Goal: Task Accomplishment & Management: Manage account settings

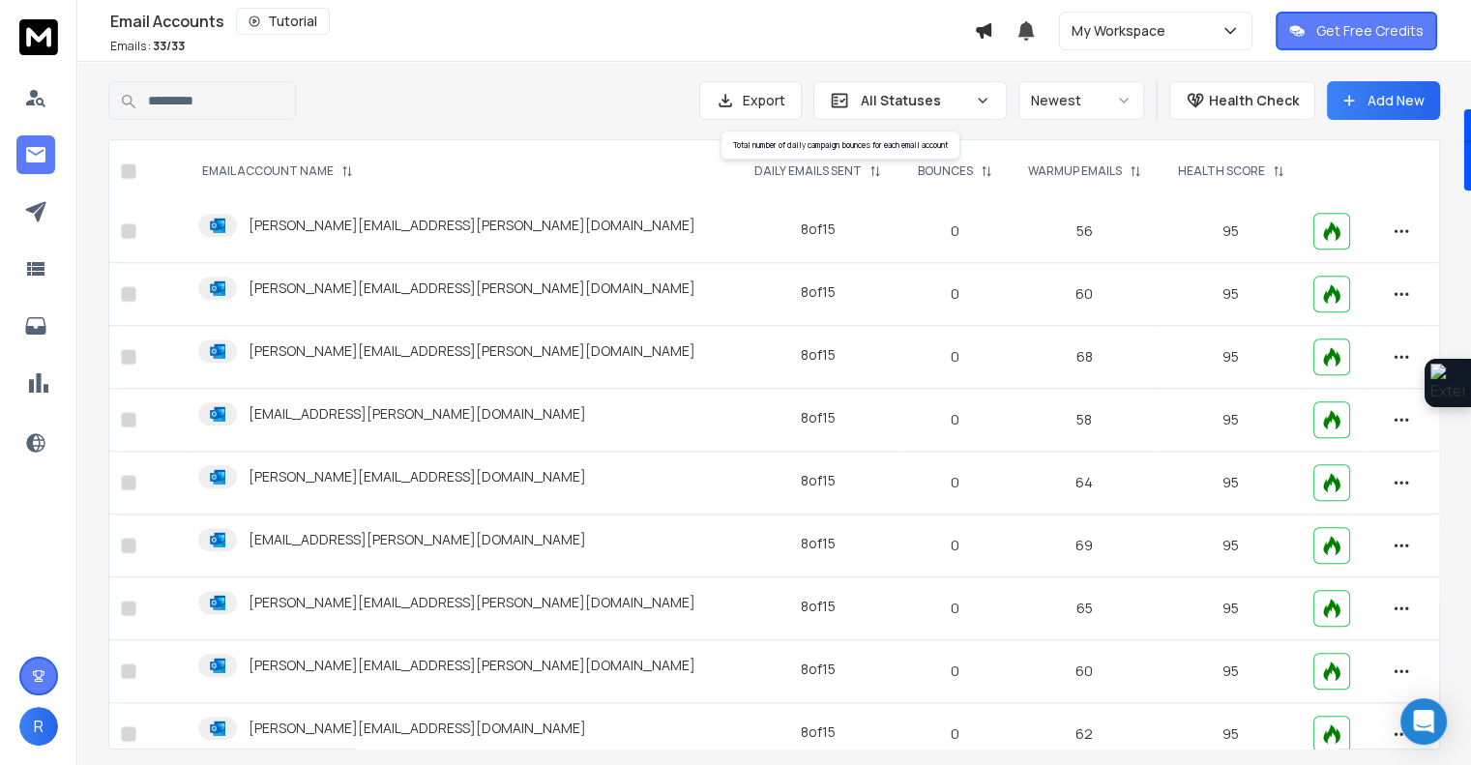
scroll to position [1052, 0]
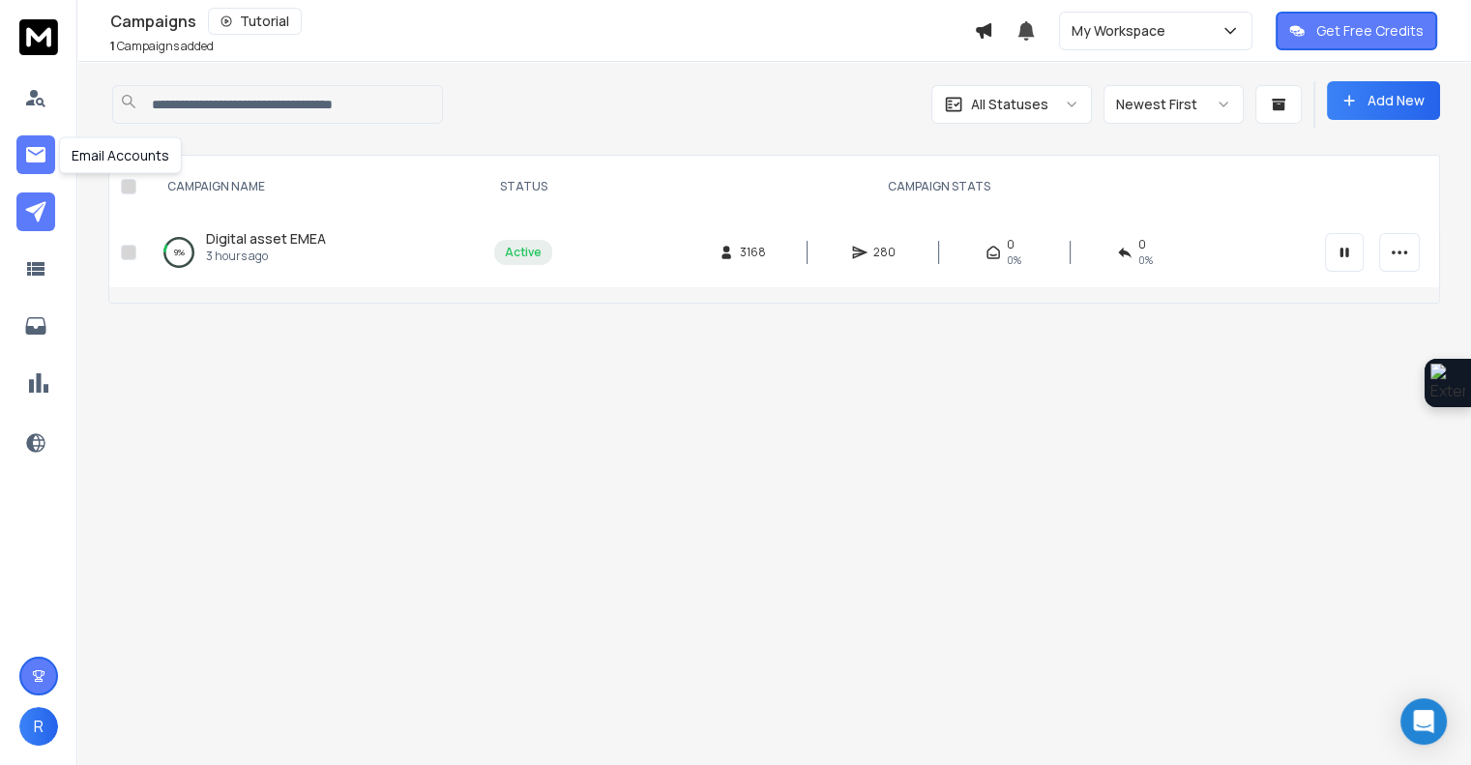
click at [21, 150] on link at bounding box center [35, 154] width 39 height 39
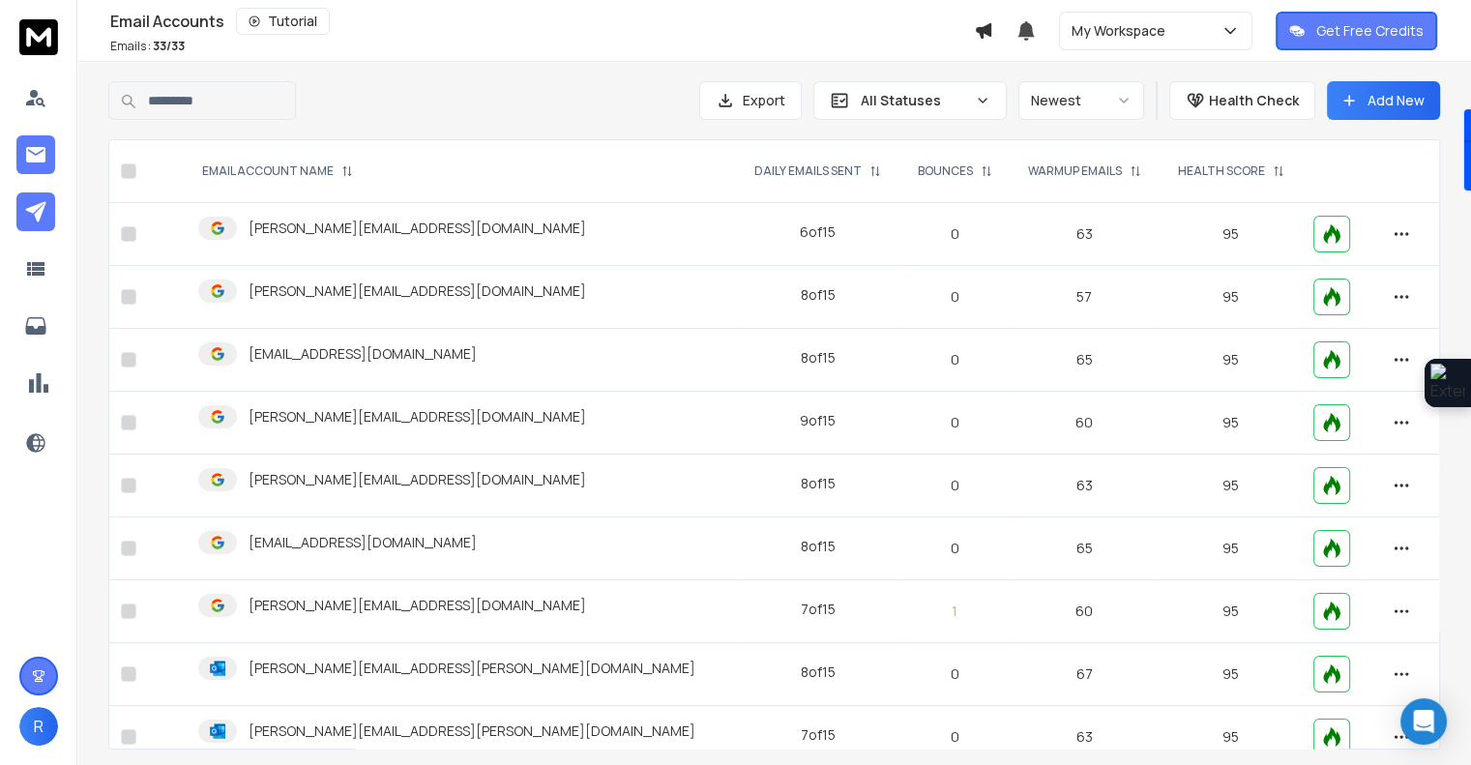
click at [28, 215] on icon at bounding box center [35, 211] width 23 height 23
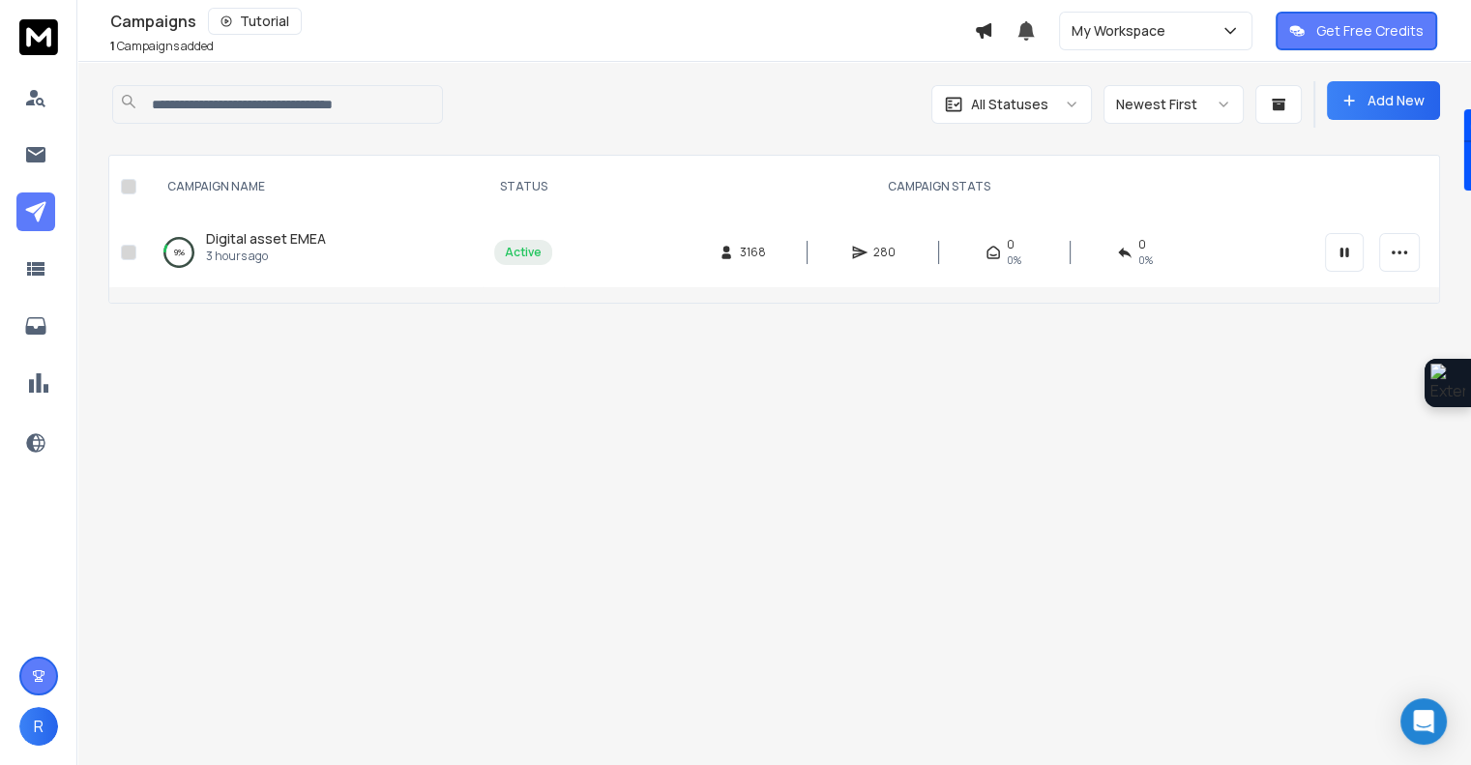
click at [643, 69] on div "Campaigns 1 Campaigns Added All Statuses Newest First Add New CAMPAIGN NAME STA…" at bounding box center [773, 463] width 1393 height 803
click at [43, 723] on span "R" at bounding box center [38, 726] width 39 height 39
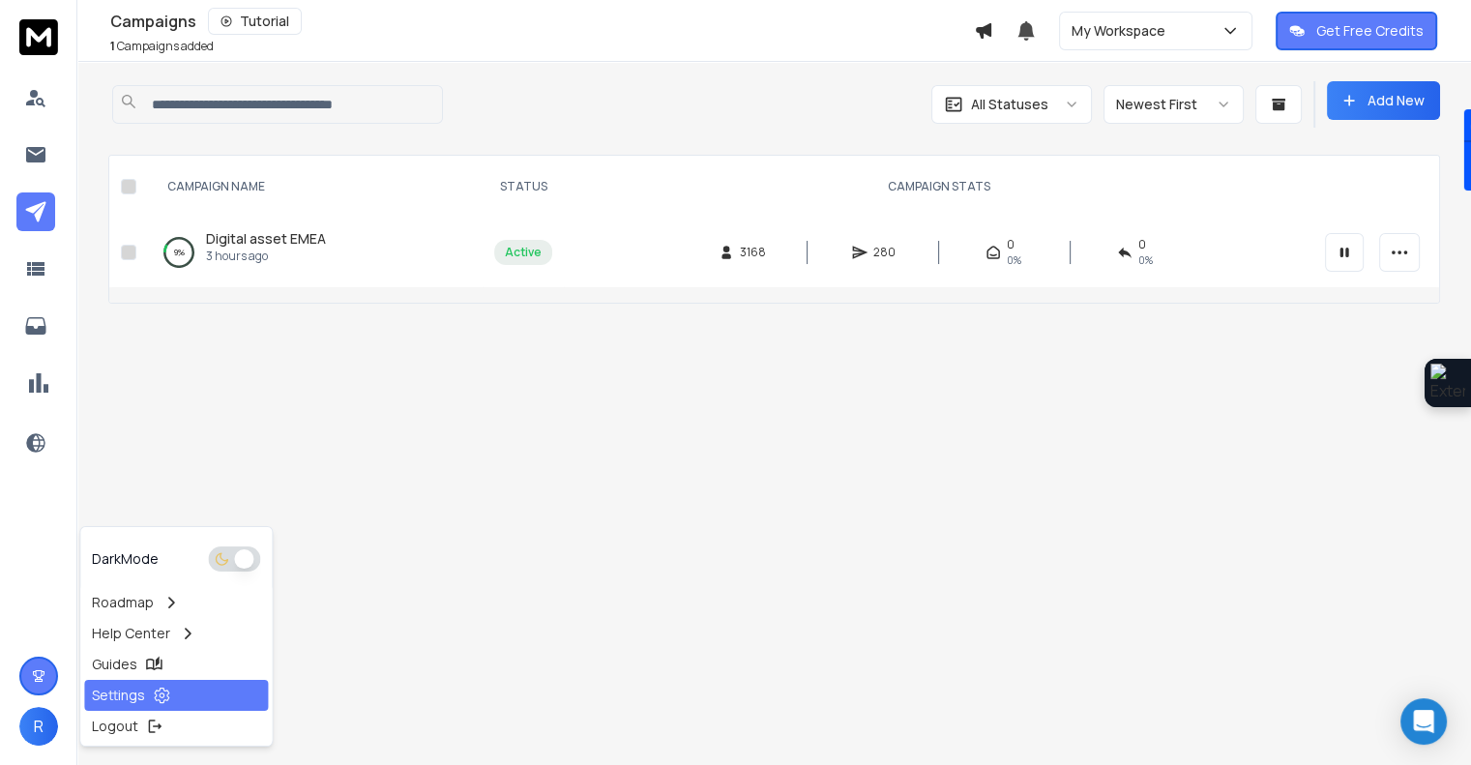
click at [162, 694] on icon at bounding box center [161, 694] width 17 height 17
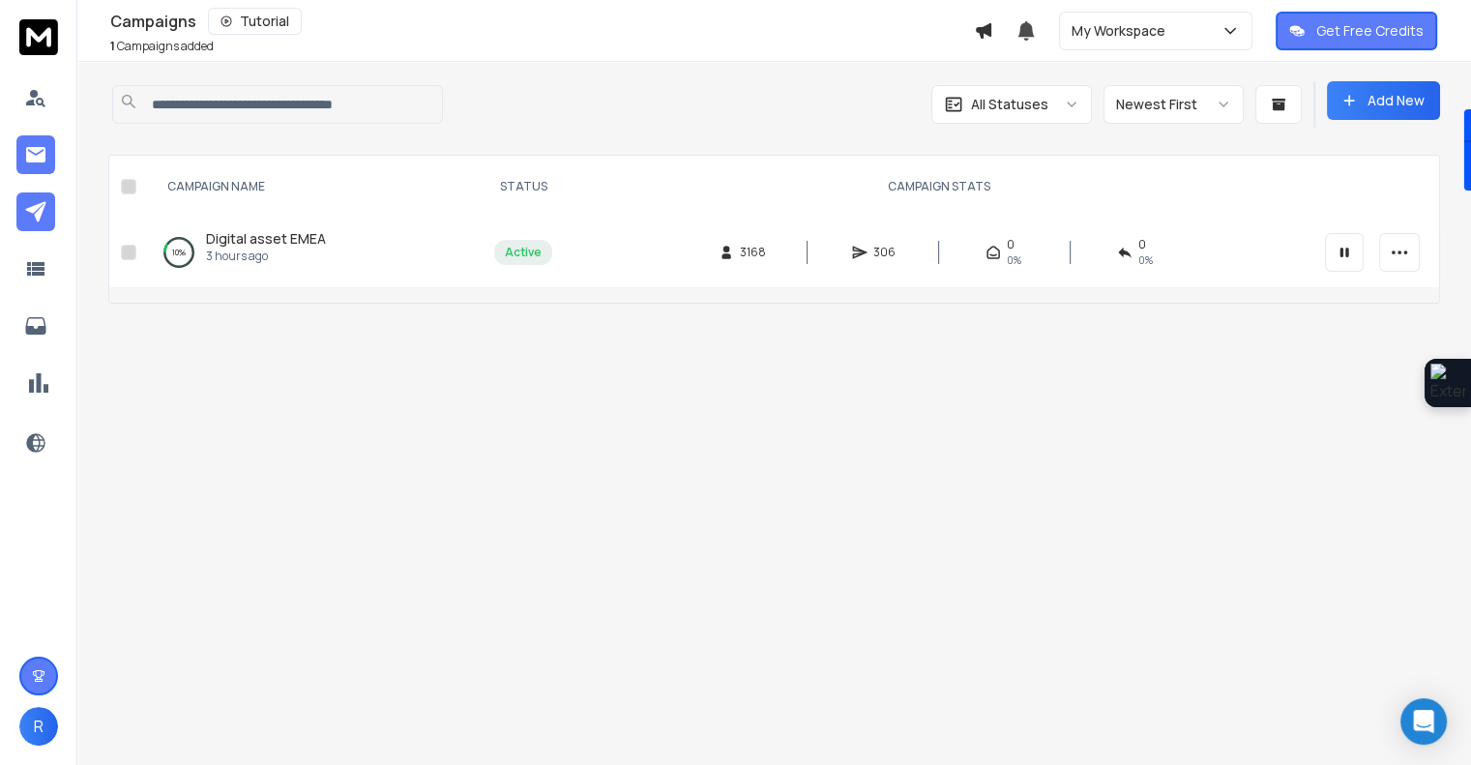
click at [38, 150] on icon at bounding box center [35, 154] width 19 height 15
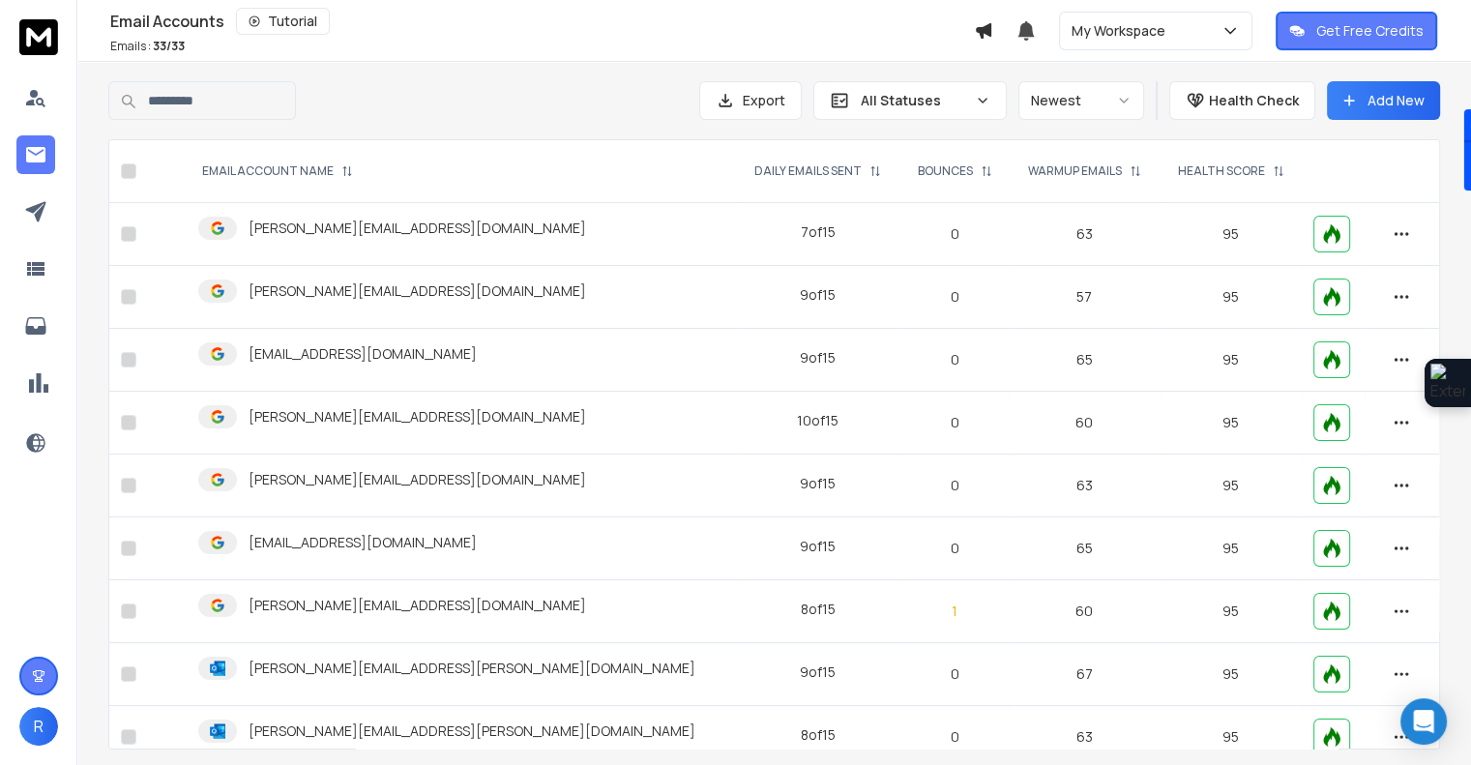
click at [1370, 97] on button "Add New" at bounding box center [1383, 100] width 113 height 39
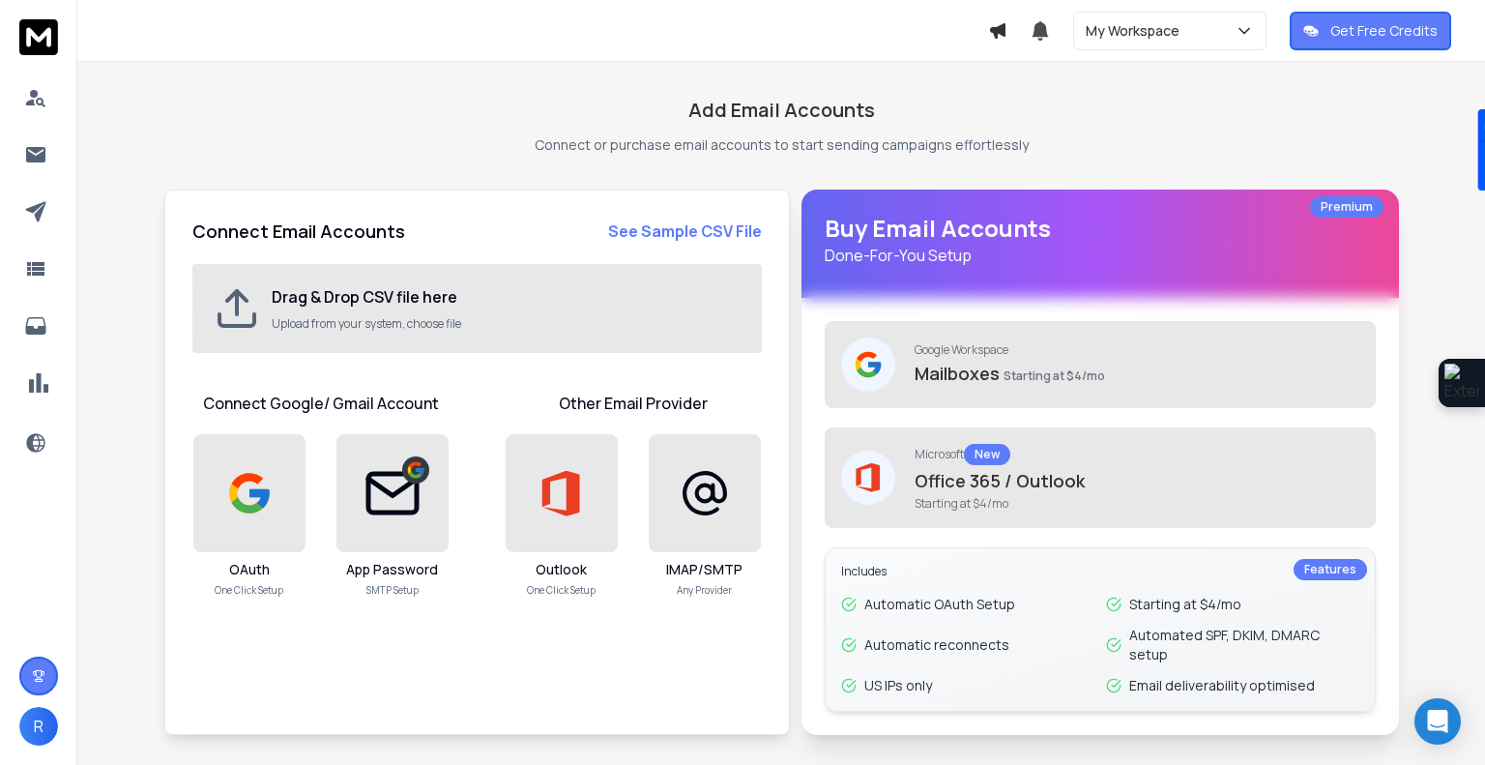
click at [282, 501] on div at bounding box center [249, 493] width 112 height 118
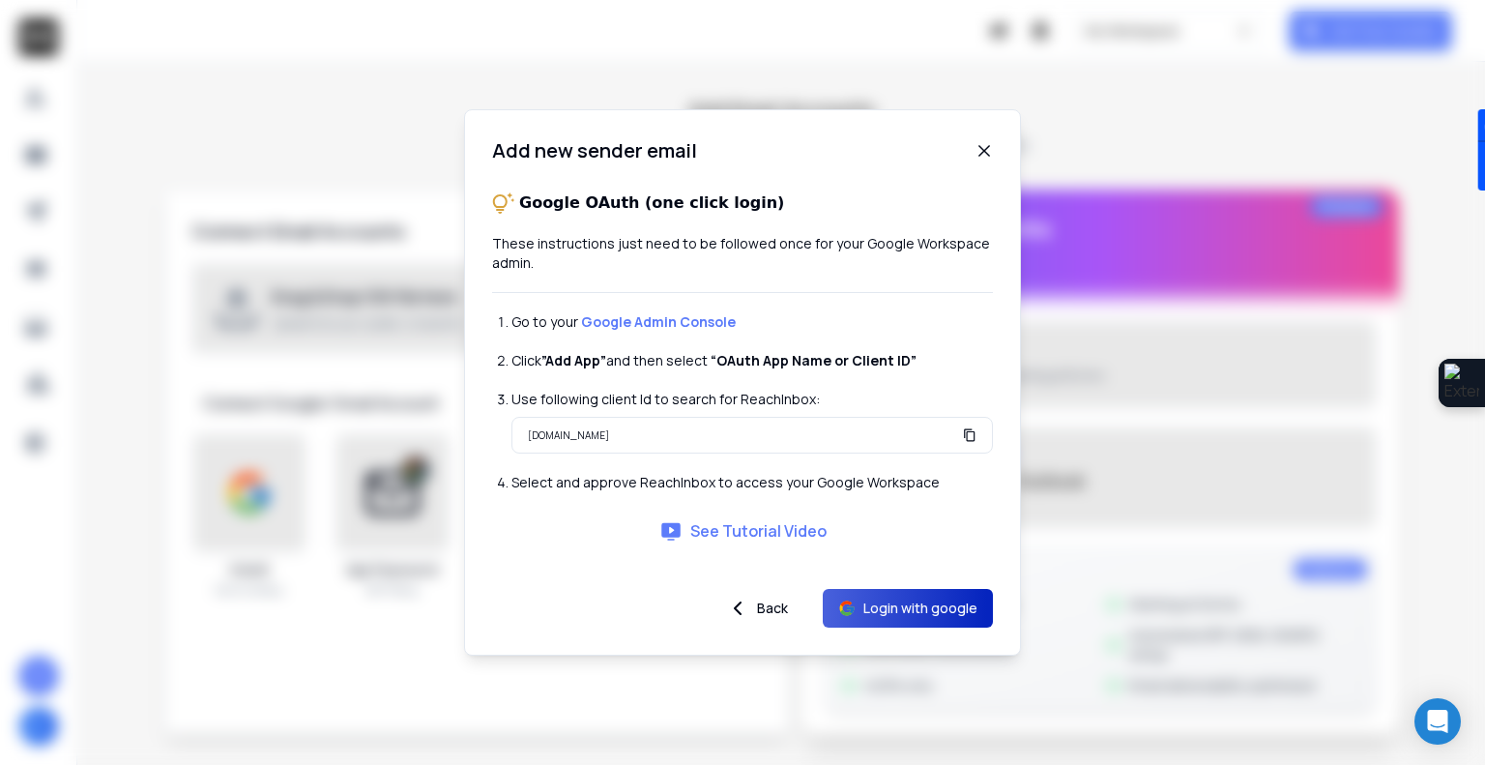
click at [903, 617] on button "Login with google" at bounding box center [908, 608] width 170 height 39
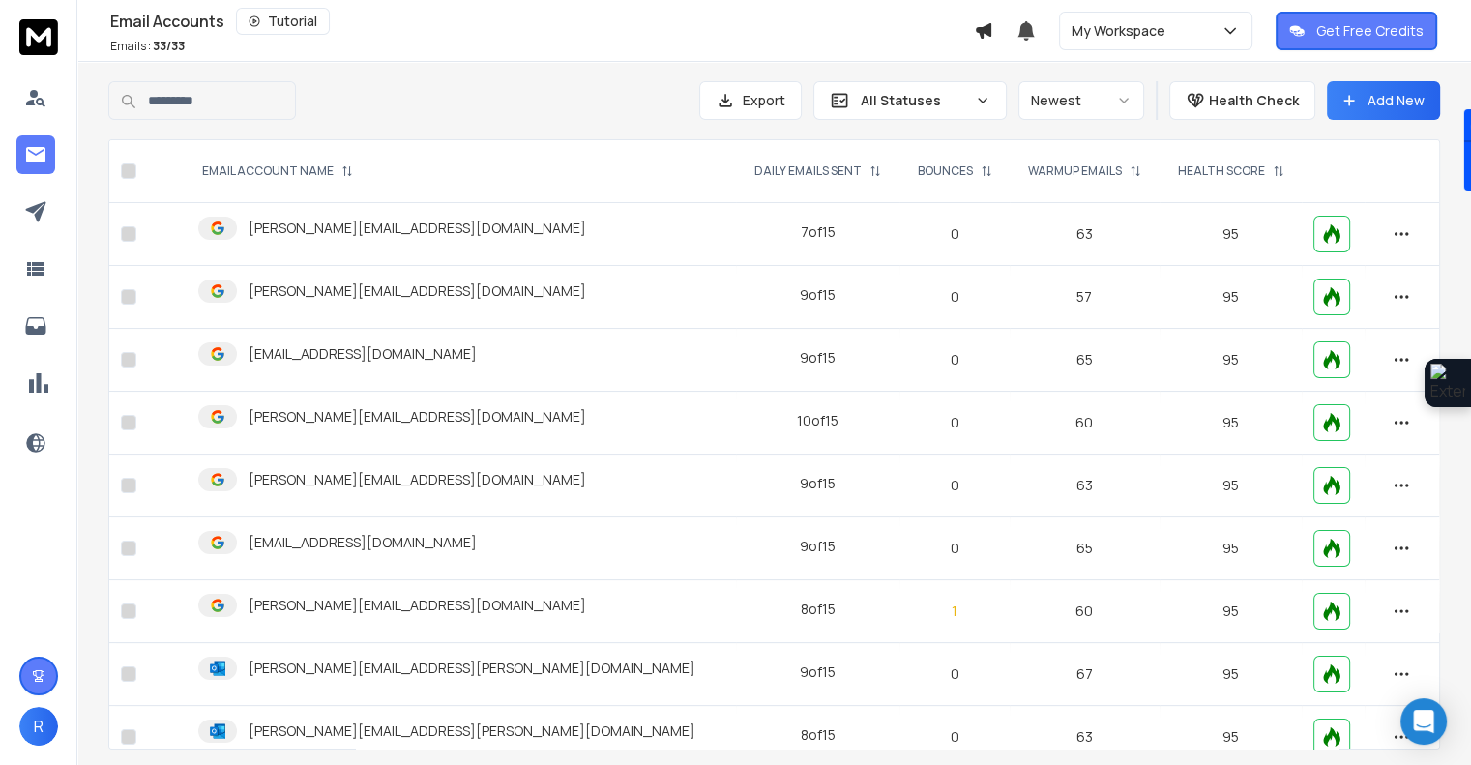
click at [610, 92] on div at bounding box center [397, 100] width 579 height 39
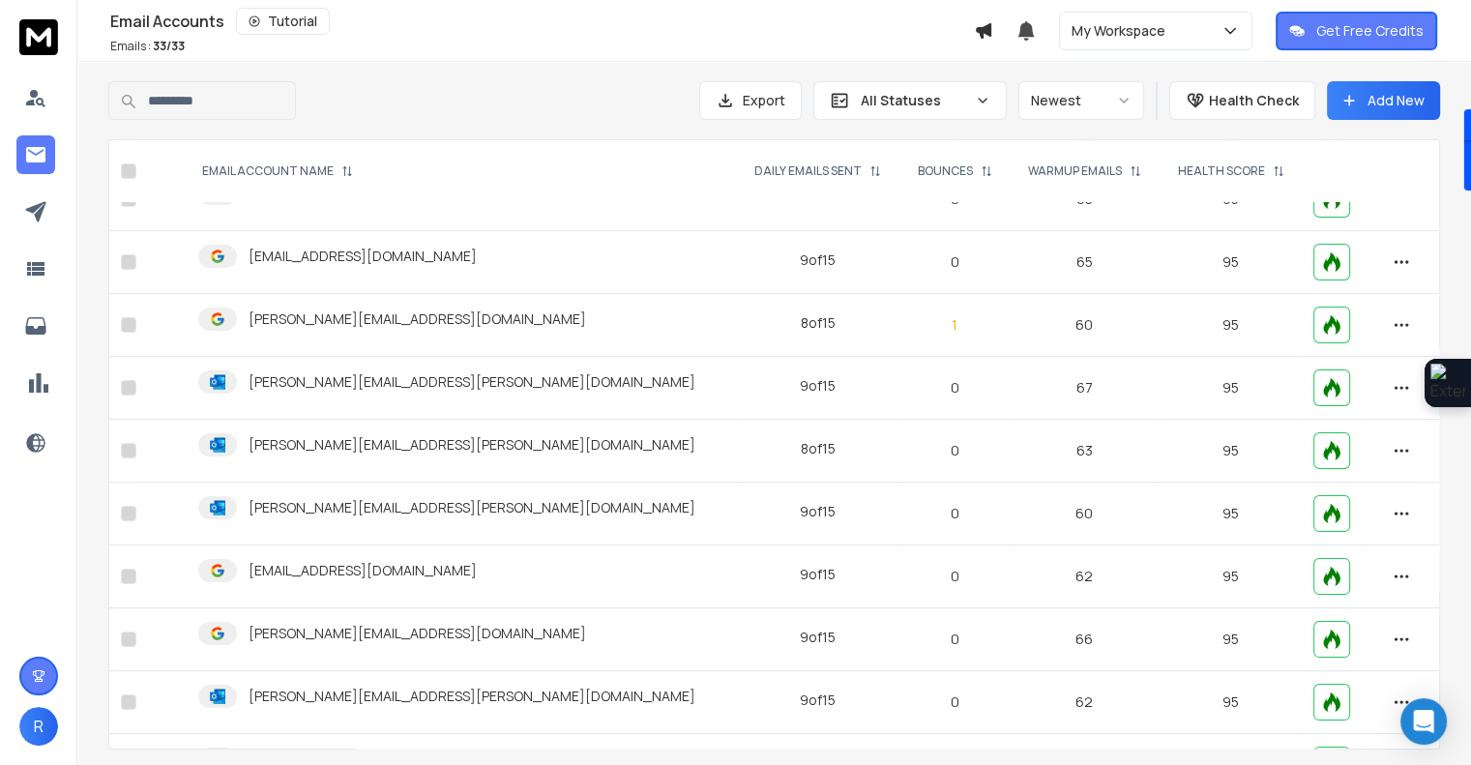
scroll to position [290, 0]
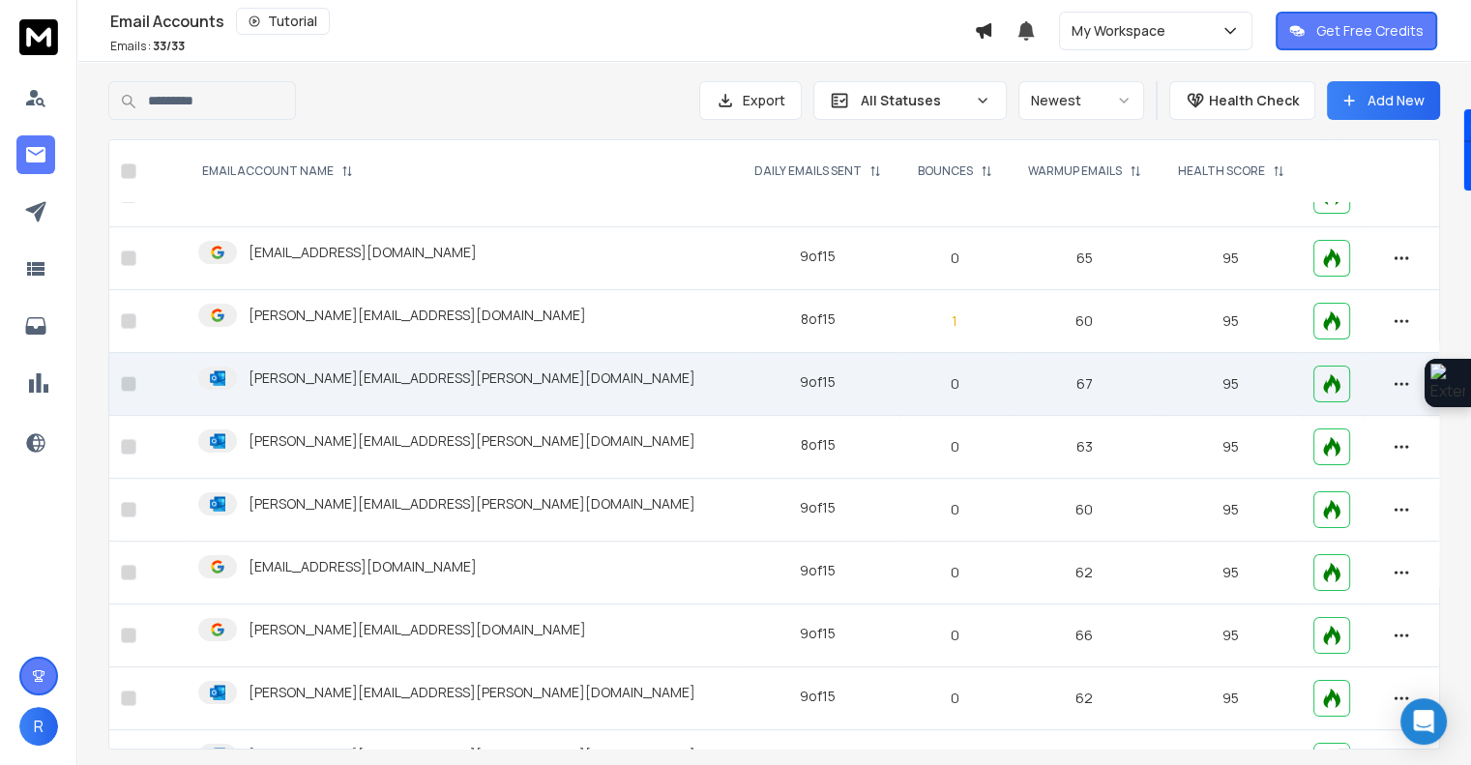
click at [417, 376] on p "[PERSON_NAME][EMAIL_ADDRESS][PERSON_NAME][DOMAIN_NAME]" at bounding box center [471, 377] width 447 height 19
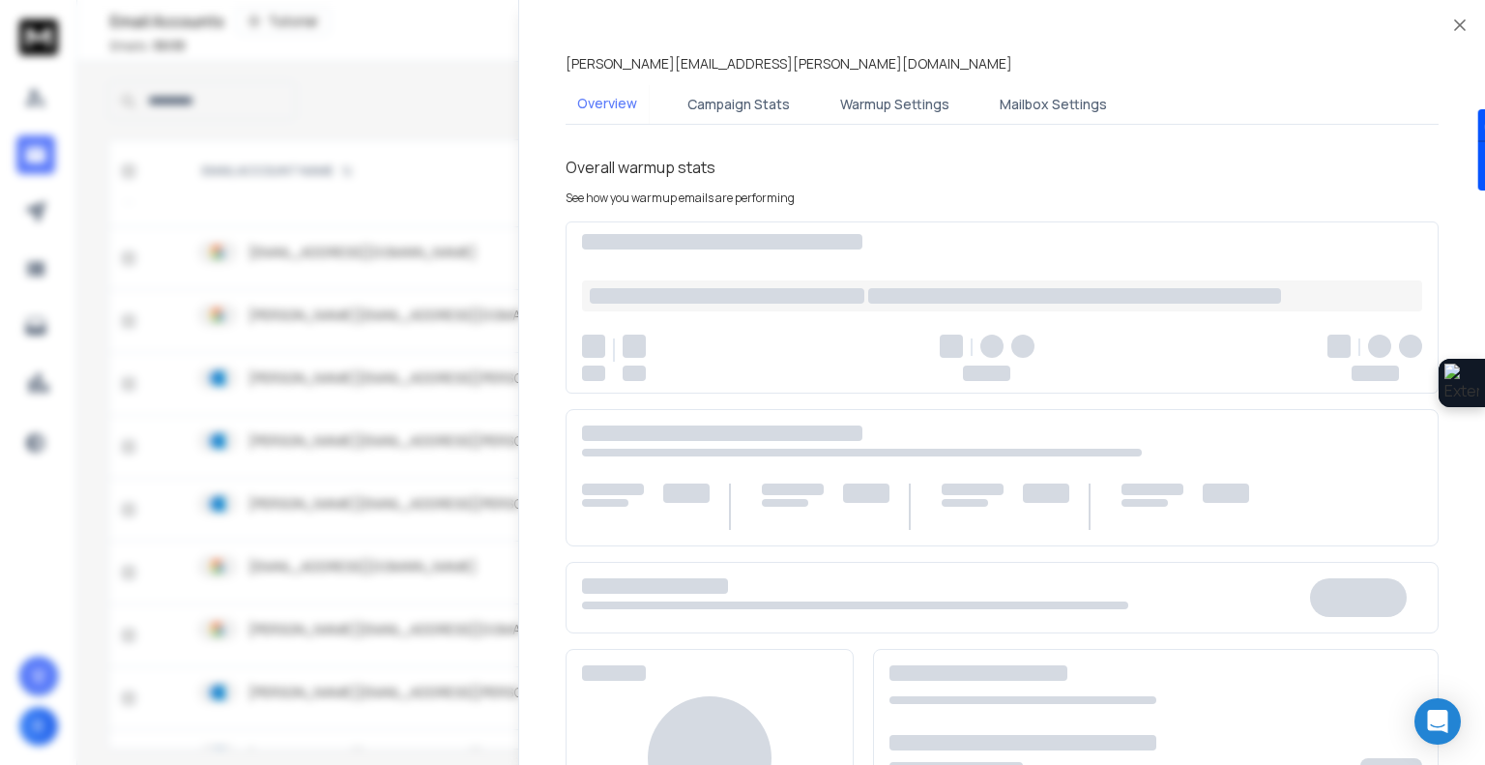
click at [648, 61] on p "[PERSON_NAME][EMAIL_ADDRESS][PERSON_NAME][DOMAIN_NAME]" at bounding box center [789, 63] width 447 height 19
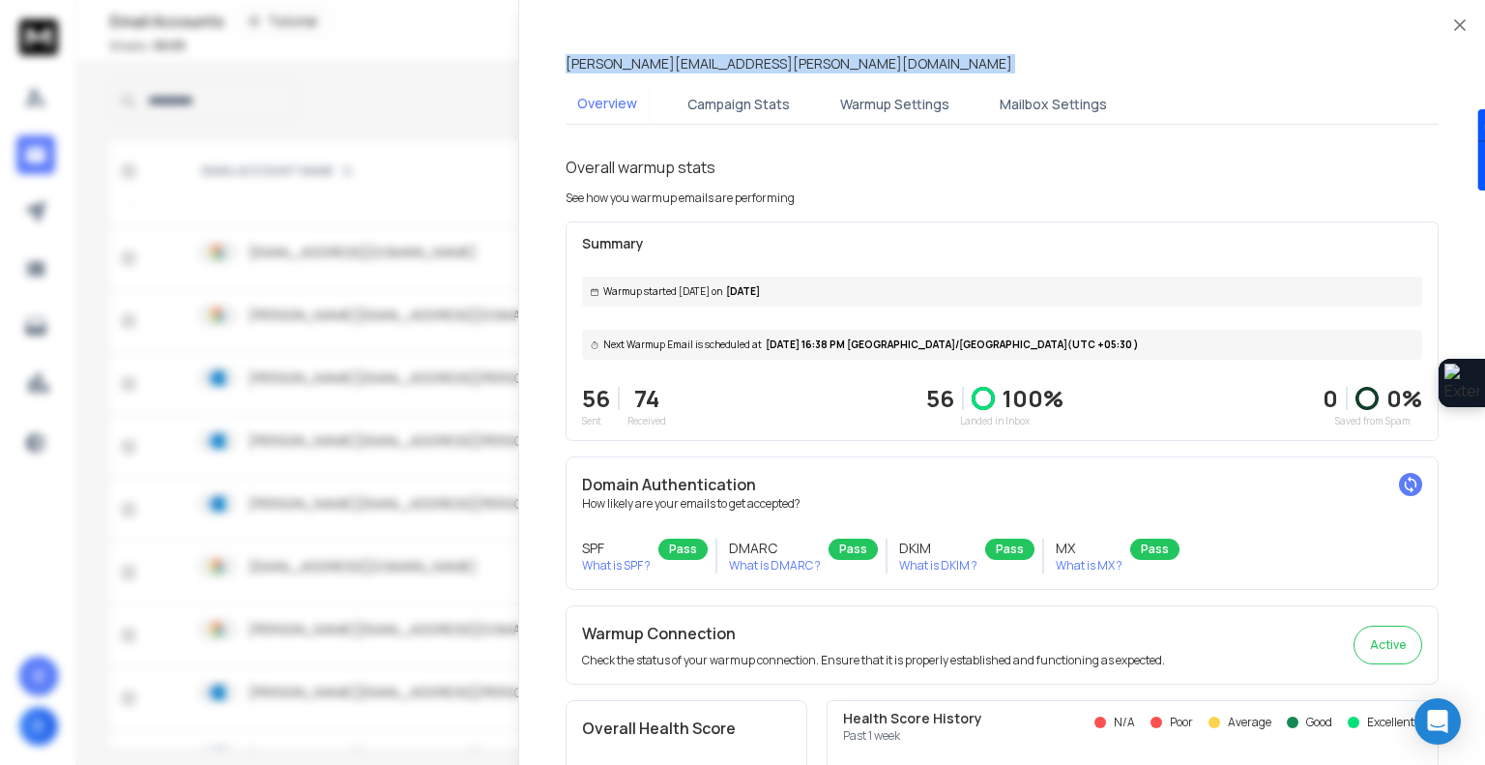
copy p "[PERSON_NAME][EMAIL_ADDRESS][PERSON_NAME][DOMAIN_NAME]"
click at [1450, 22] on icon "button" at bounding box center [1459, 24] width 19 height 19
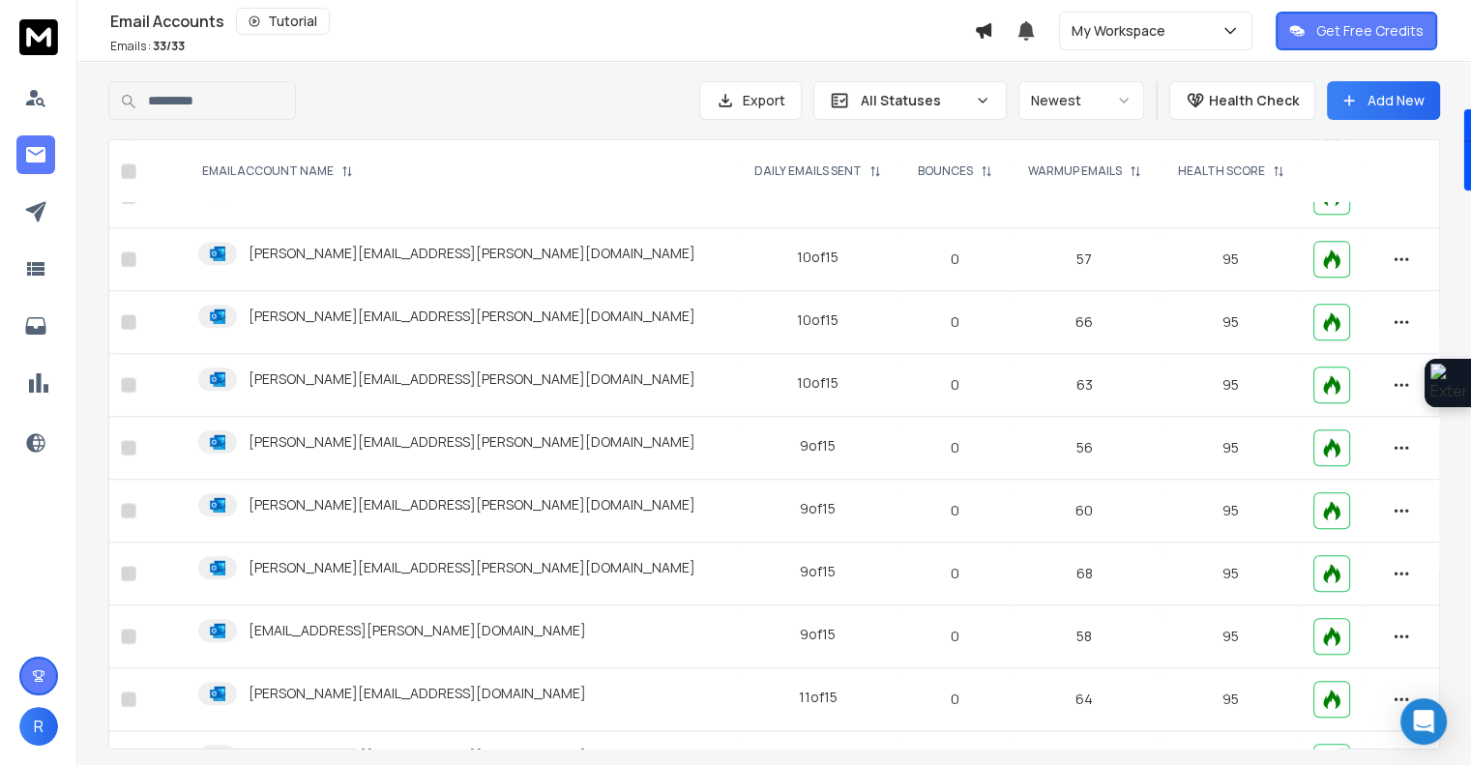
scroll to position [1064, 0]
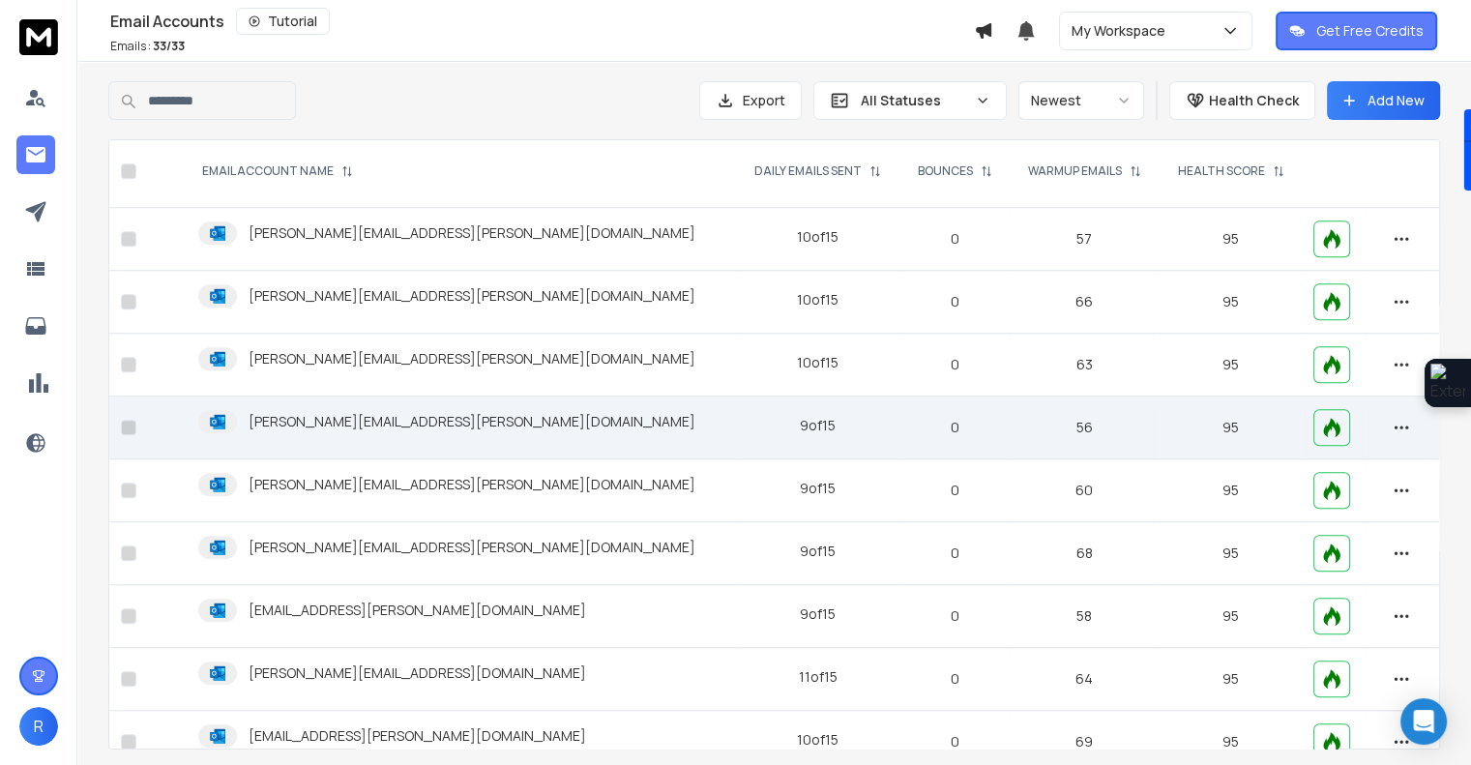
click at [475, 425] on div "[PERSON_NAME][EMAIL_ADDRESS][PERSON_NAME][DOMAIN_NAME]" at bounding box center [461, 421] width 526 height 23
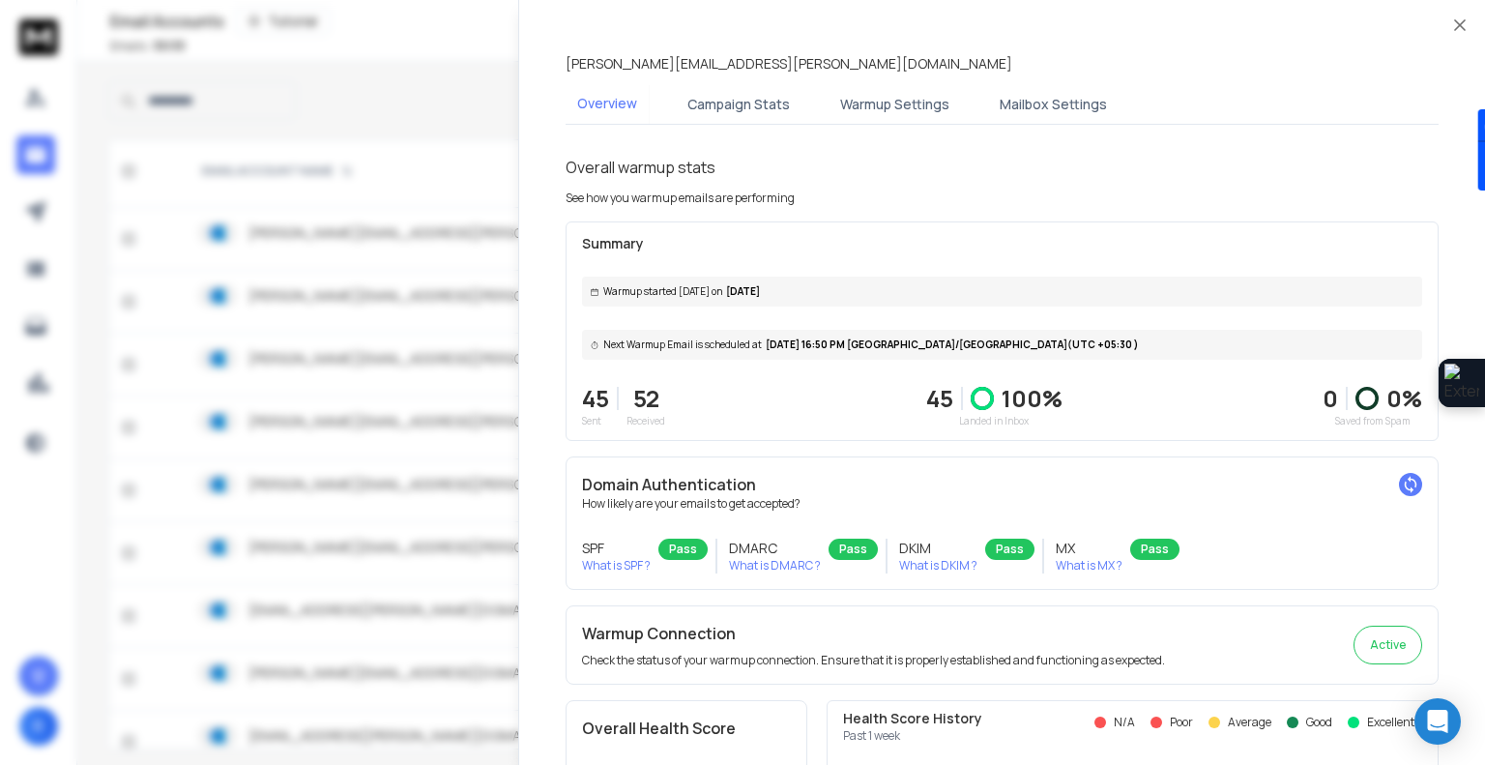
click at [667, 65] on p "[PERSON_NAME][EMAIL_ADDRESS][PERSON_NAME][DOMAIN_NAME]" at bounding box center [789, 63] width 447 height 19
copy p "[PERSON_NAME][EMAIL_ADDRESS][PERSON_NAME][DOMAIN_NAME]"
click at [1461, 26] on icon "button" at bounding box center [1459, 24] width 19 height 19
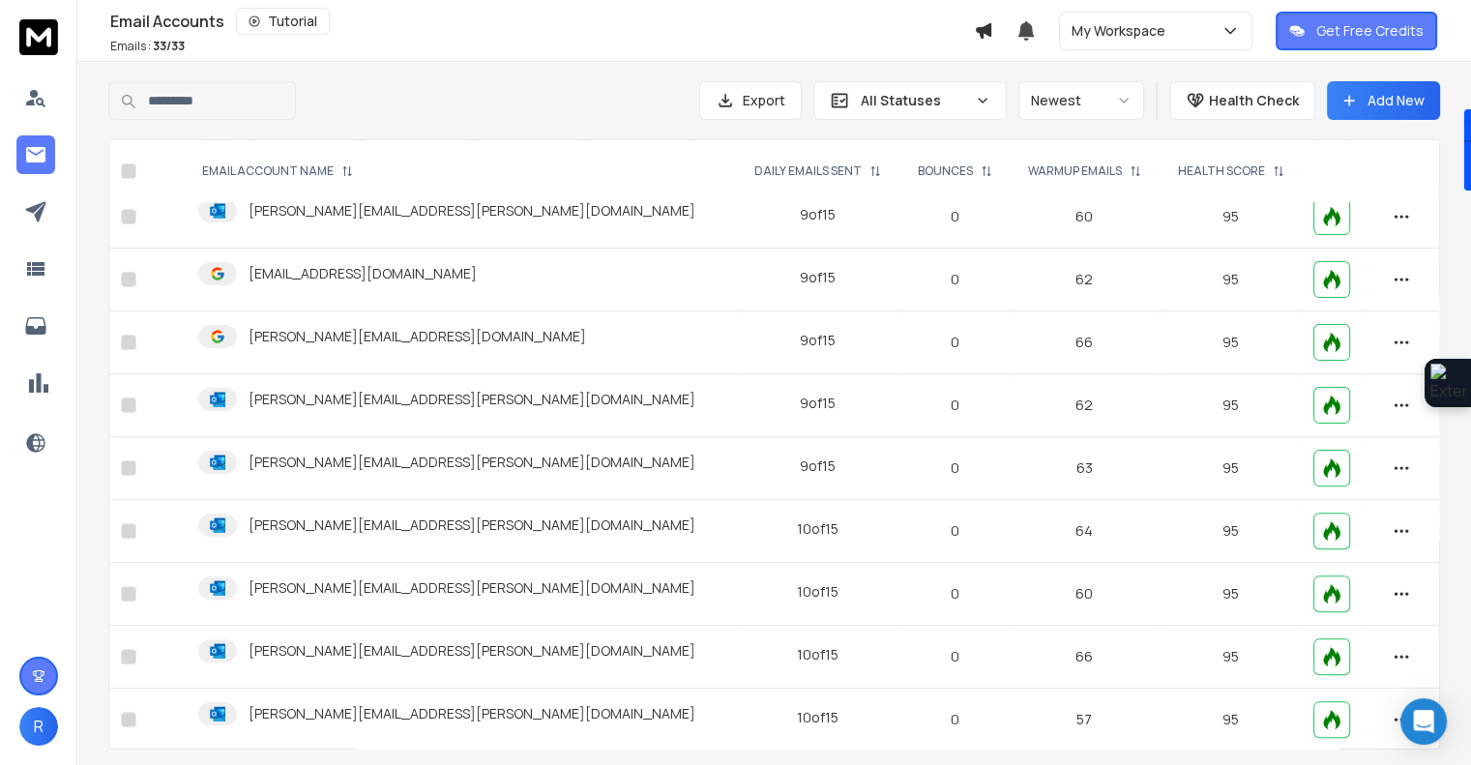
scroll to position [580, 0]
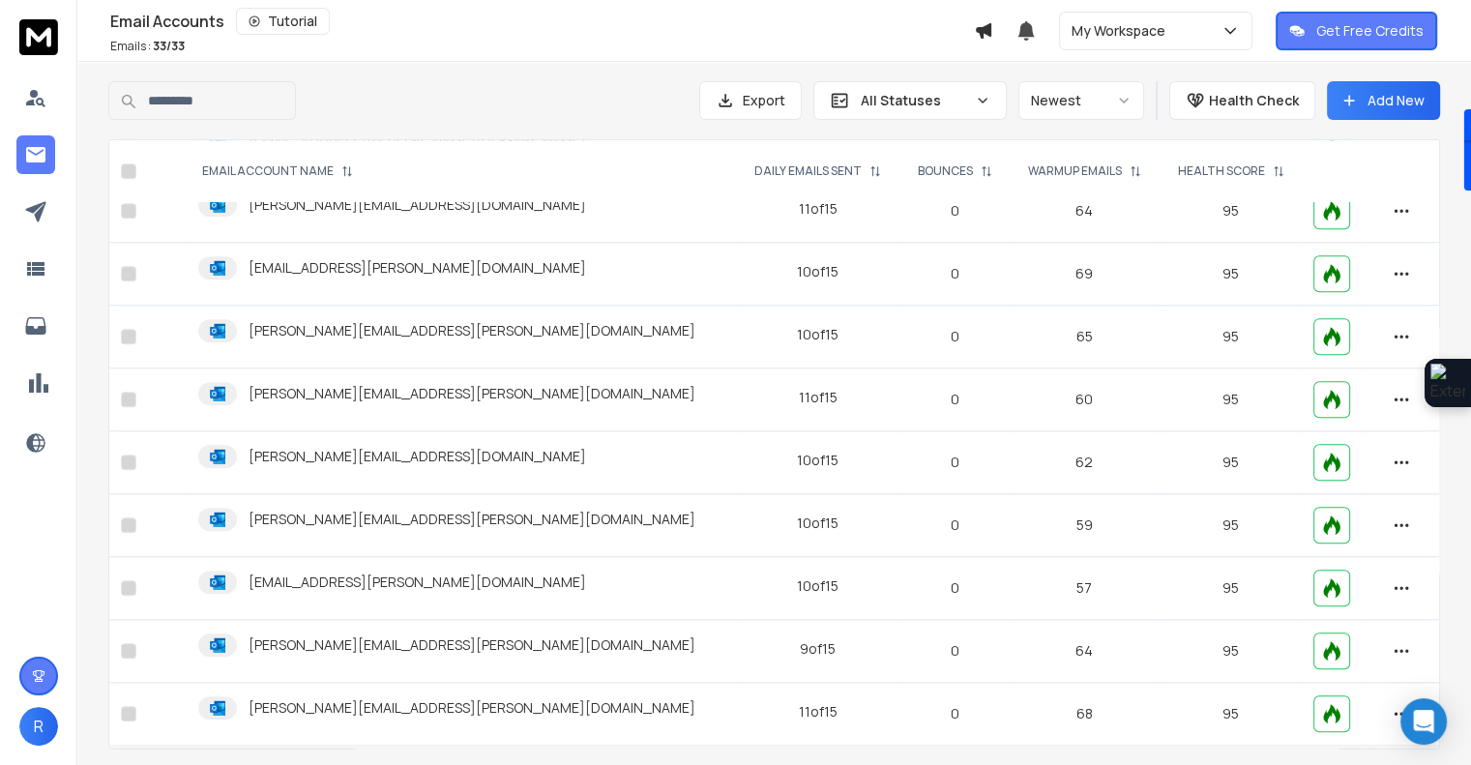
scroll to position [1535, 0]
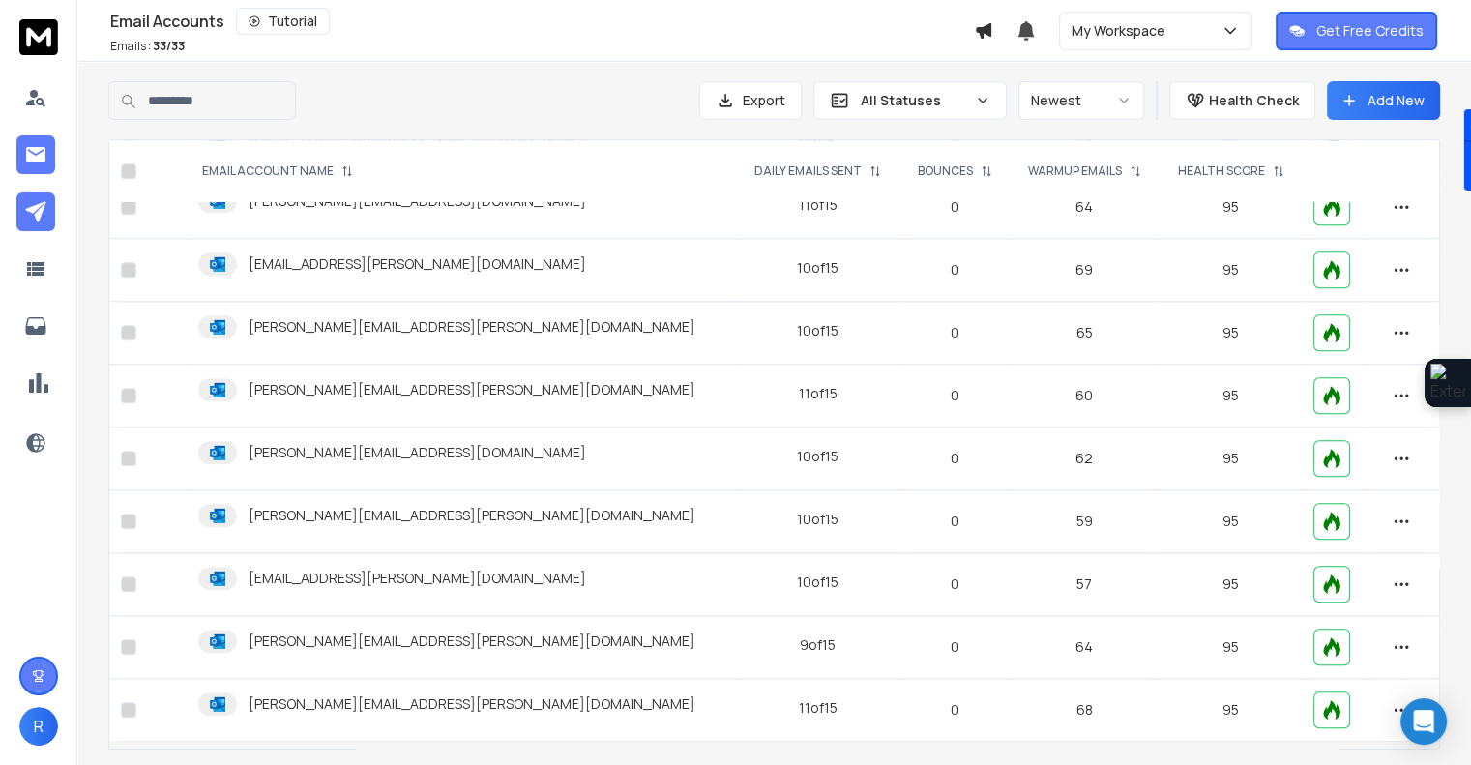
click at [39, 209] on icon at bounding box center [35, 211] width 23 height 23
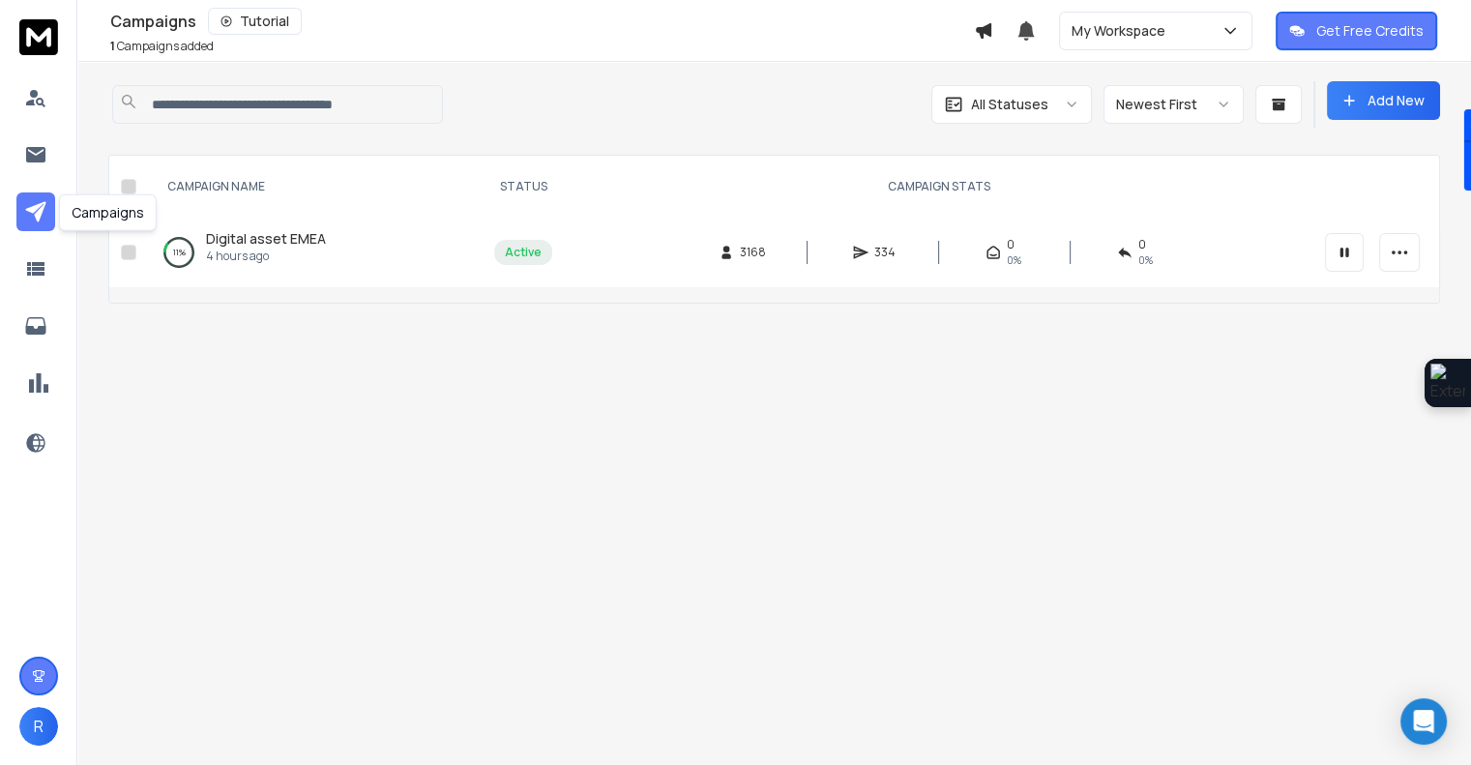
click at [721, 88] on div at bounding box center [441, 104] width 666 height 46
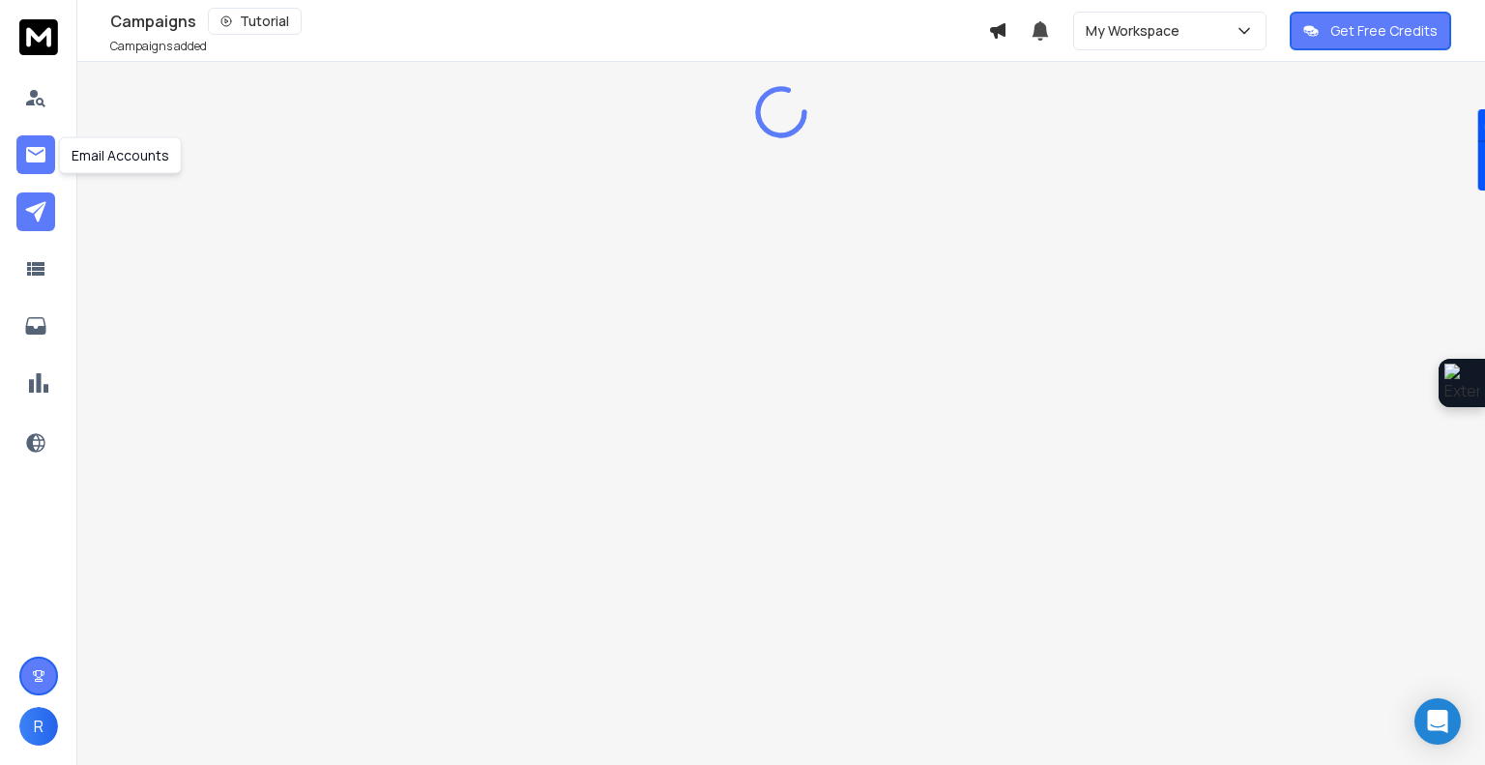
click at [38, 152] on icon at bounding box center [35, 154] width 19 height 15
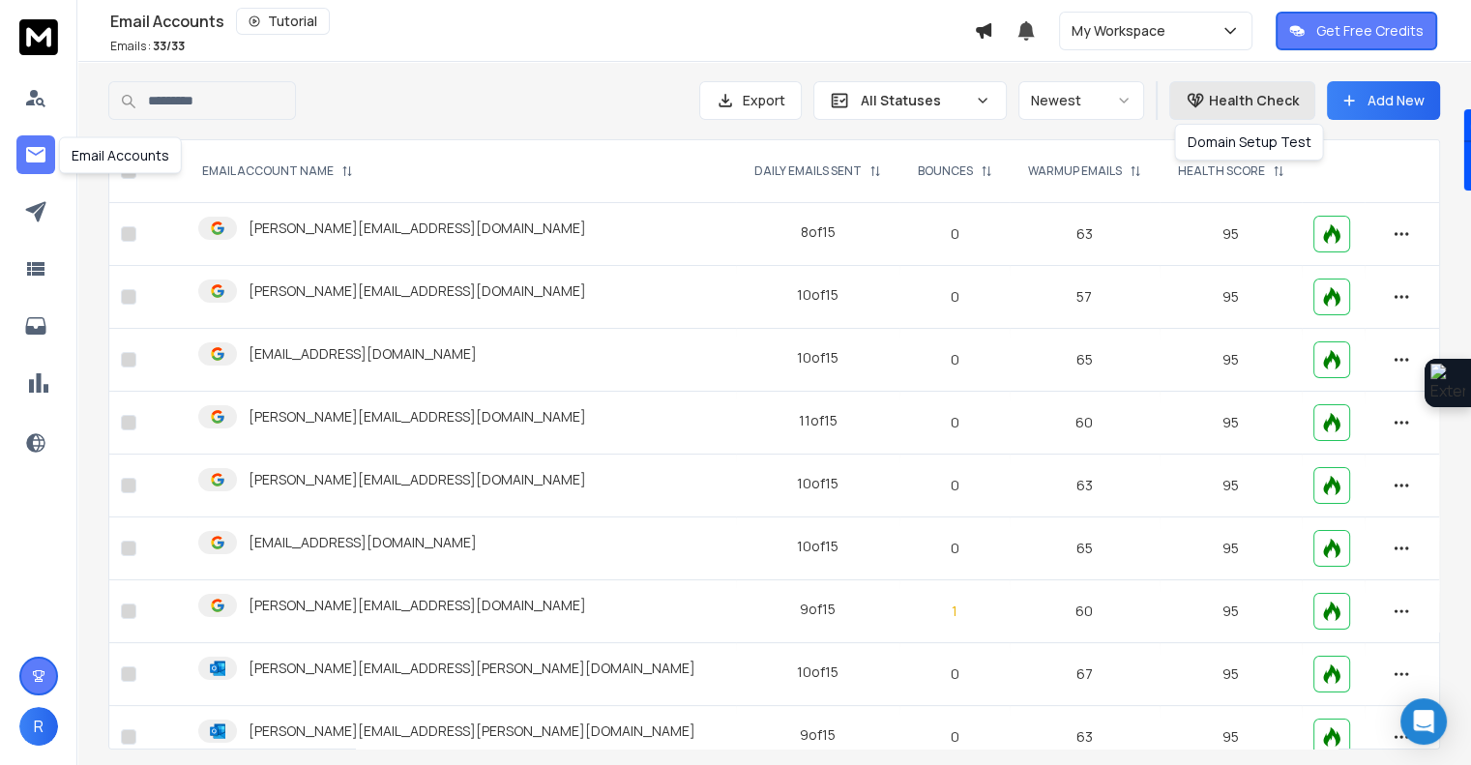
click at [1242, 101] on p "Health Check" at bounding box center [1254, 100] width 90 height 19
click at [530, 82] on div at bounding box center [440, 100] width 665 height 39
click at [536, 82] on div at bounding box center [440, 100] width 665 height 39
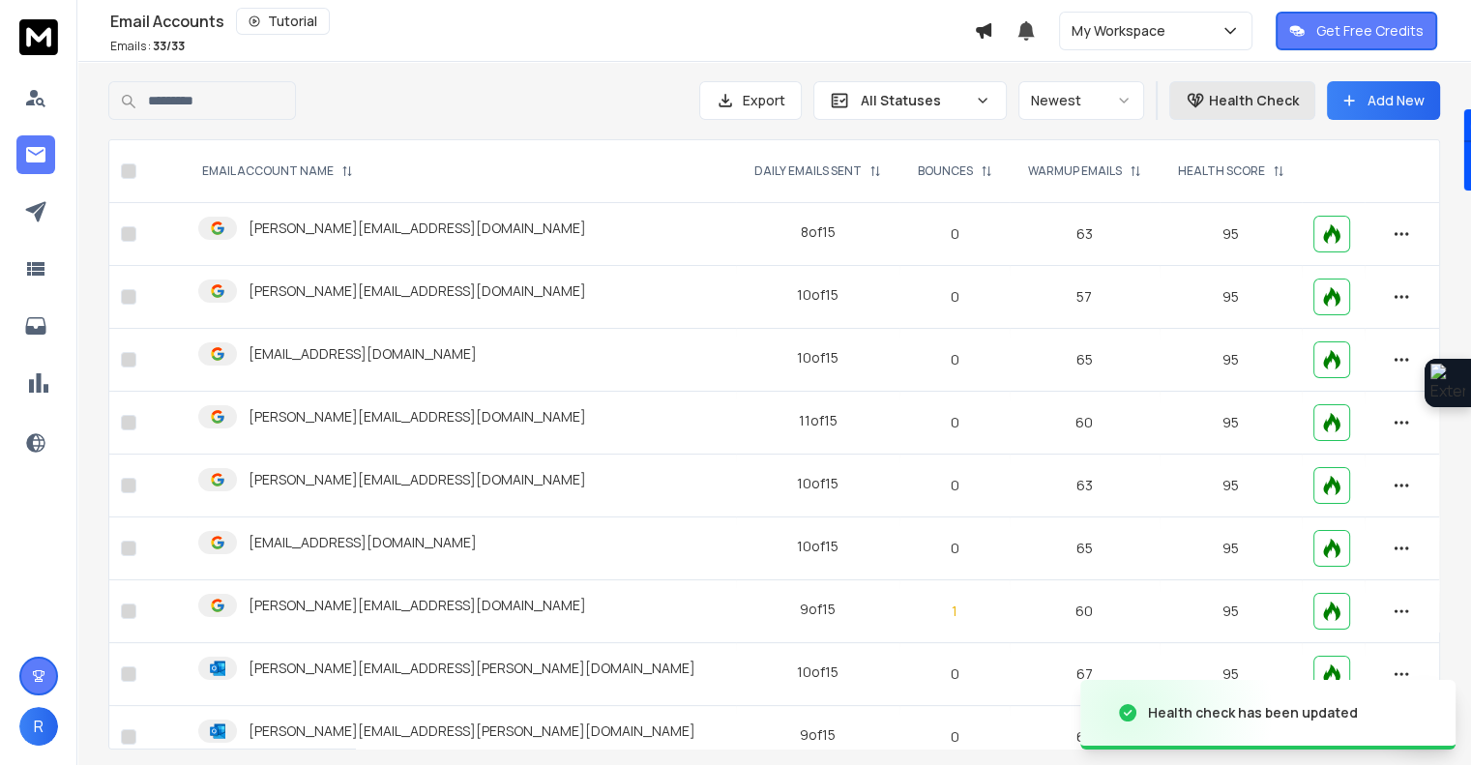
click at [536, 84] on div at bounding box center [397, 100] width 579 height 39
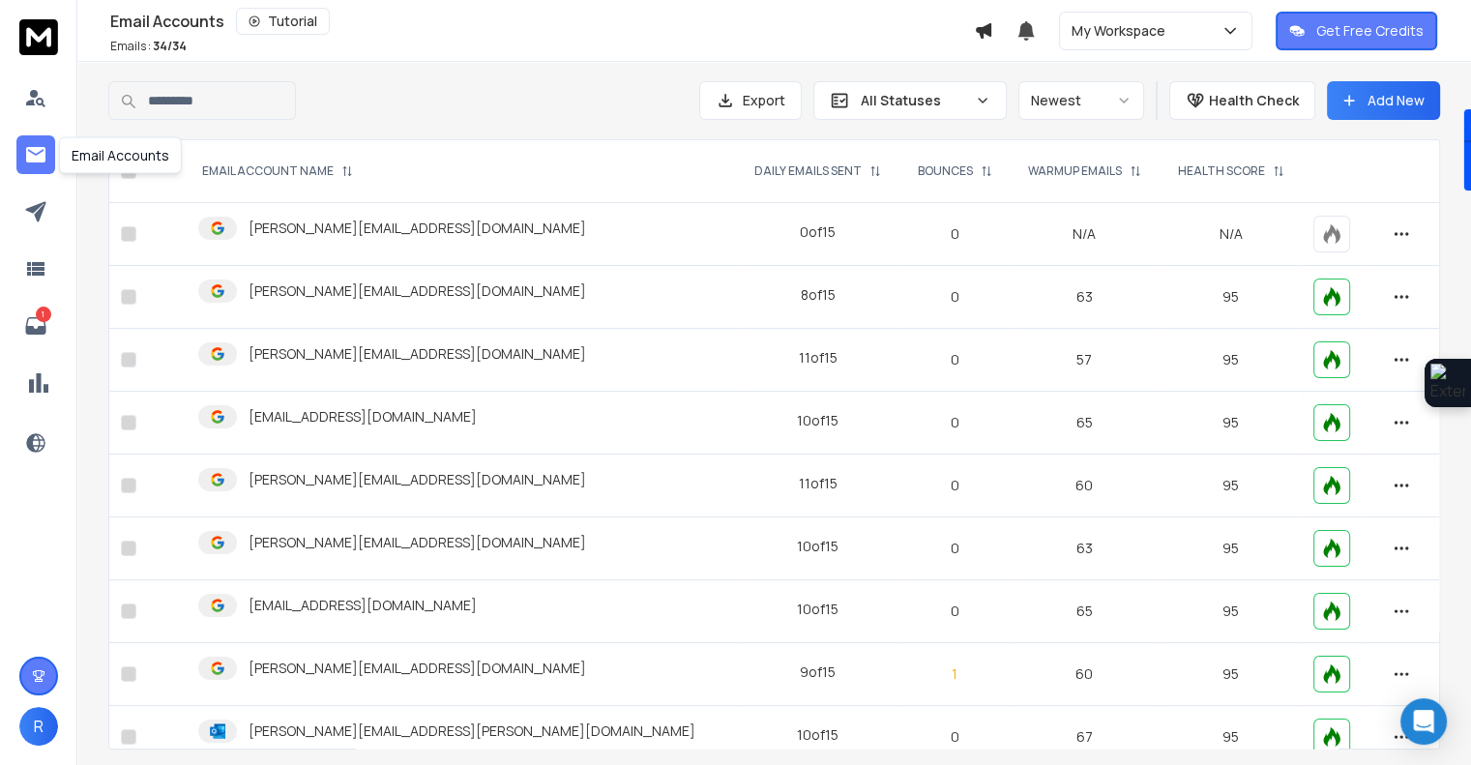
click at [520, 93] on div at bounding box center [397, 100] width 579 height 39
click at [1226, 106] on p "Health Check" at bounding box center [1254, 100] width 90 height 19
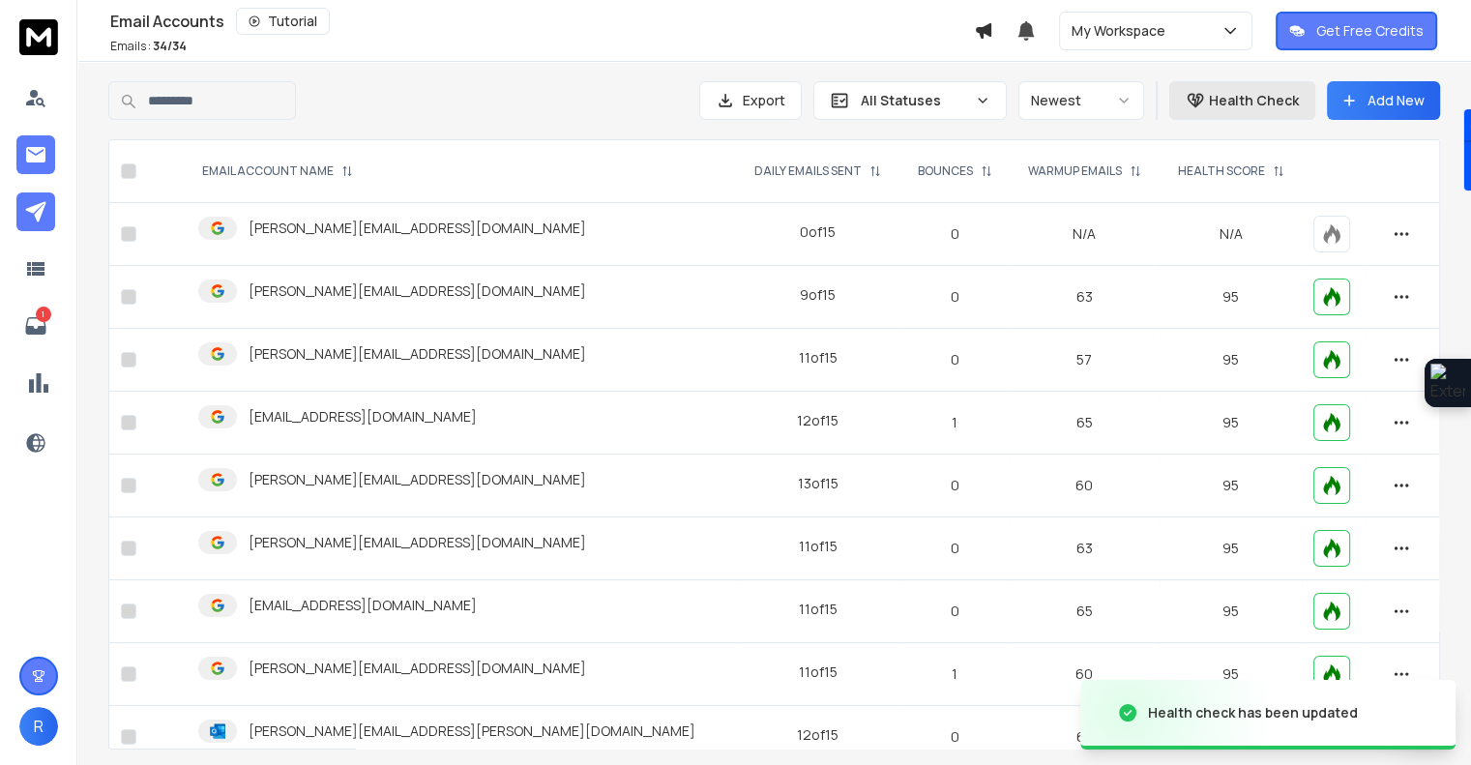
click at [36, 219] on icon at bounding box center [35, 212] width 20 height 20
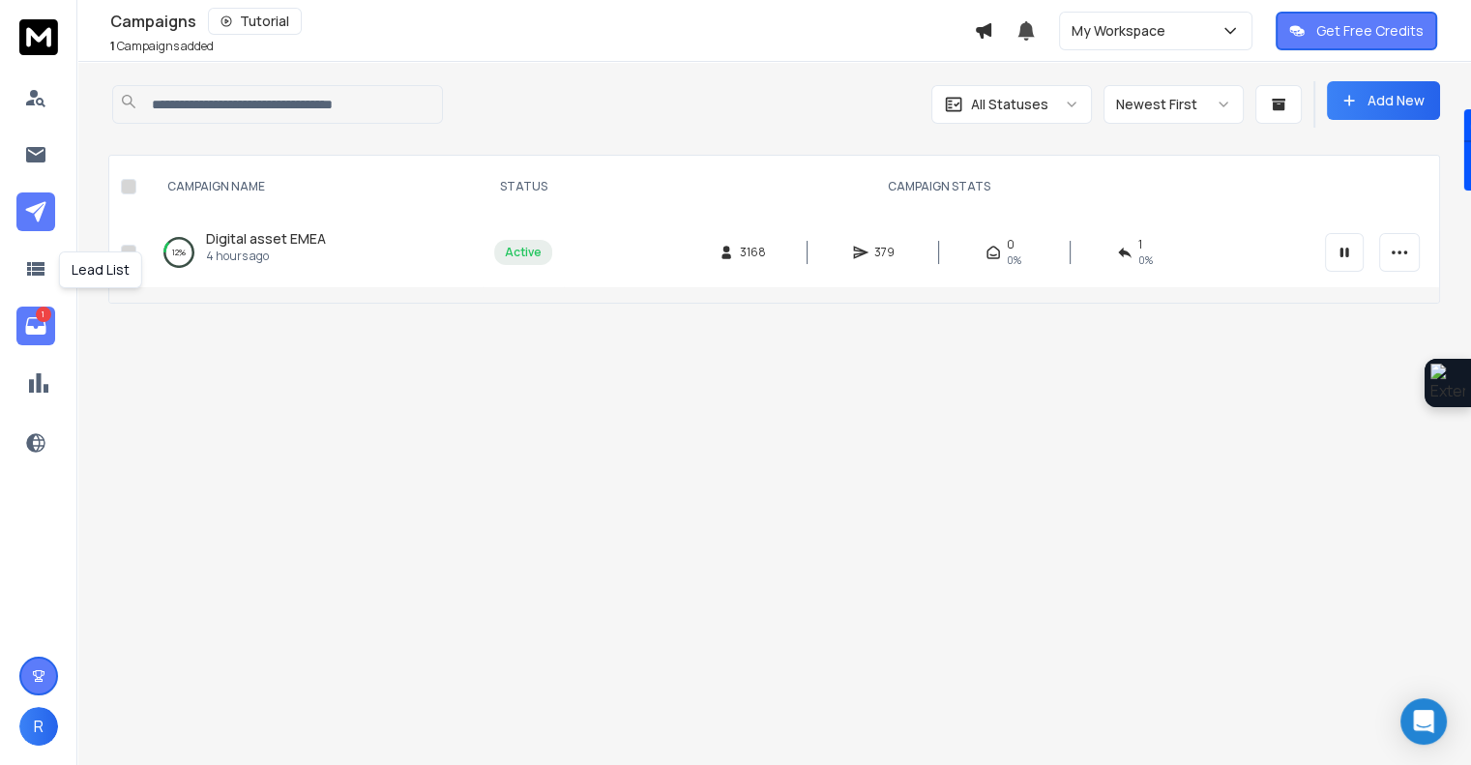
click at [39, 324] on icon at bounding box center [35, 325] width 23 height 23
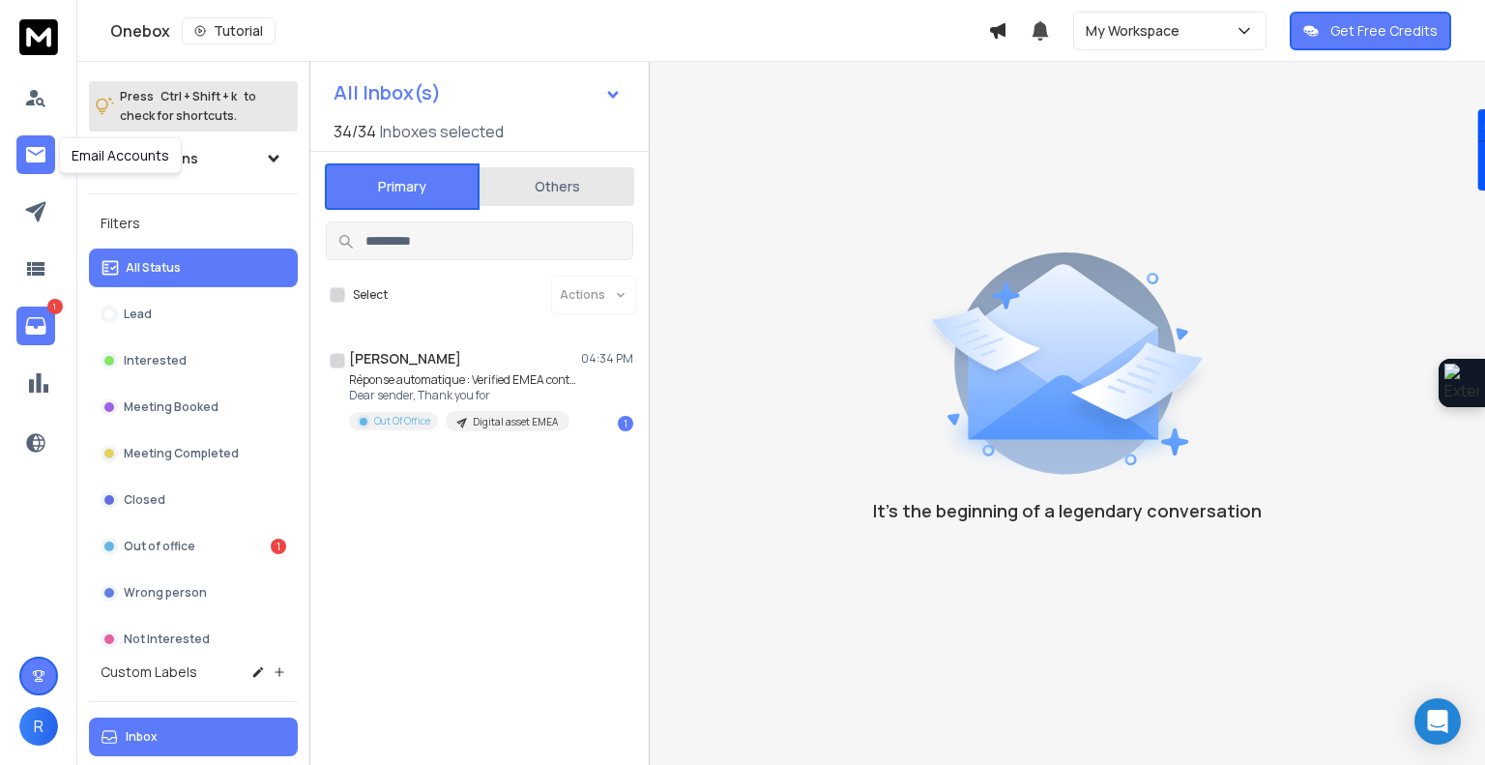
click at [39, 158] on icon at bounding box center [35, 154] width 19 height 15
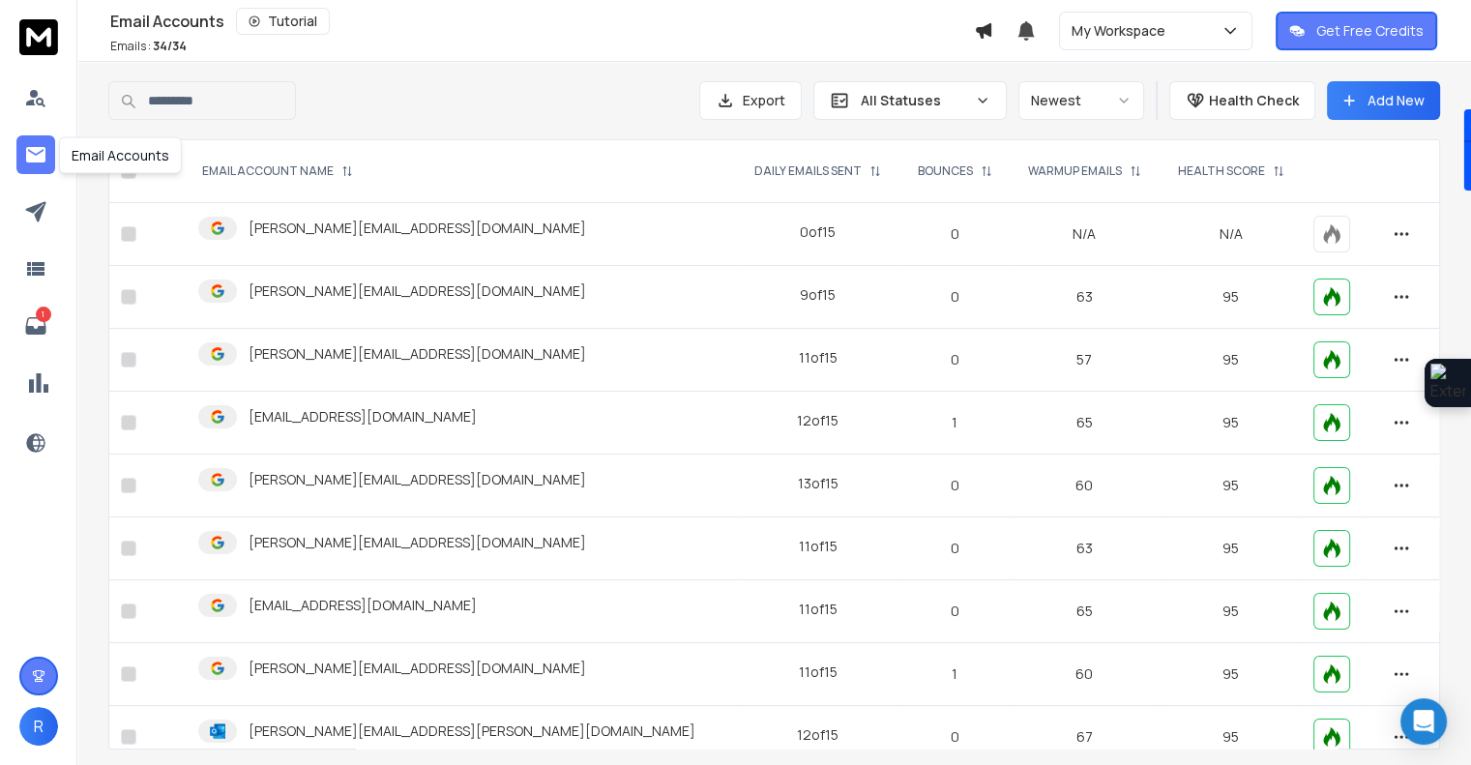
click at [491, 91] on div at bounding box center [397, 100] width 579 height 39
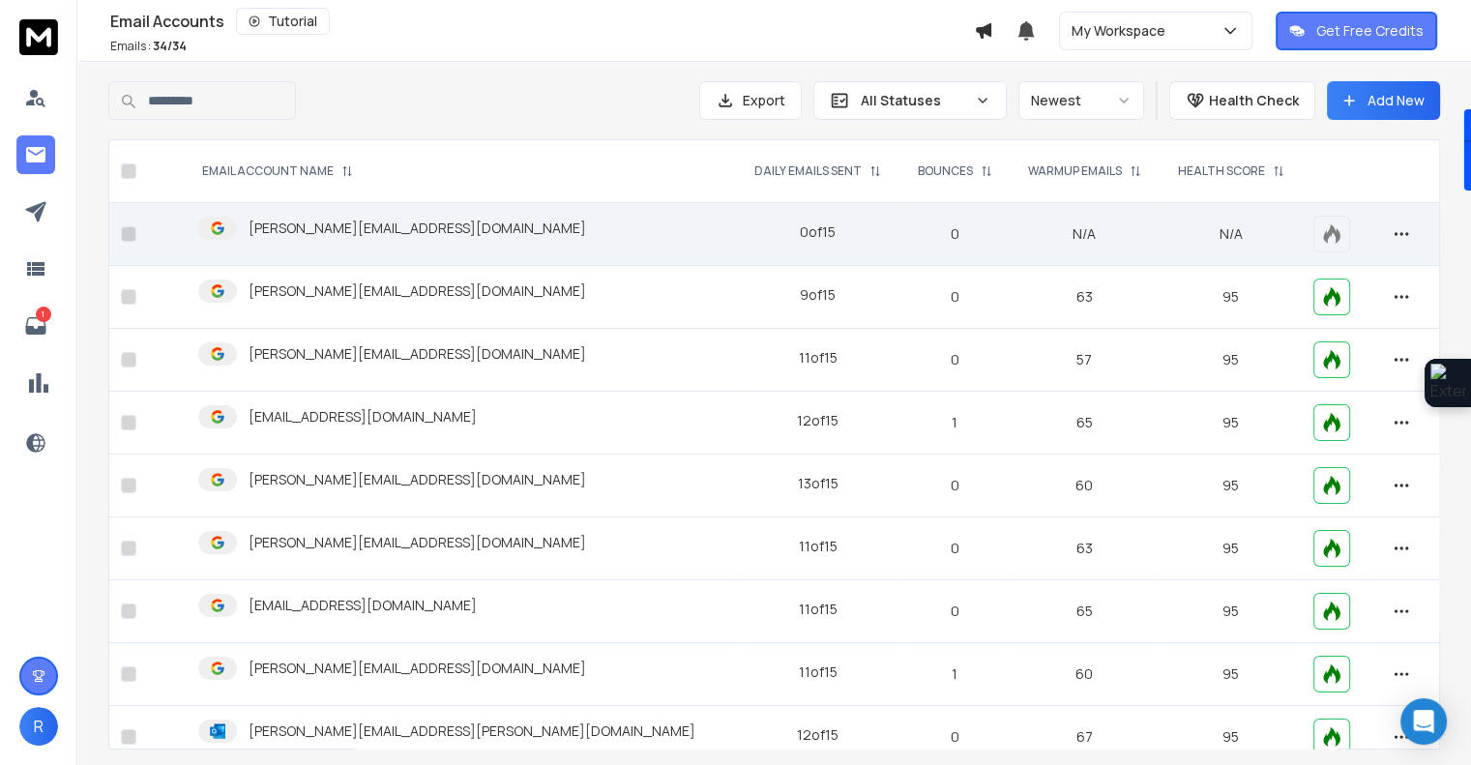
click at [540, 238] on div "[PERSON_NAME][EMAIL_ADDRESS][DOMAIN_NAME]" at bounding box center [461, 228] width 526 height 23
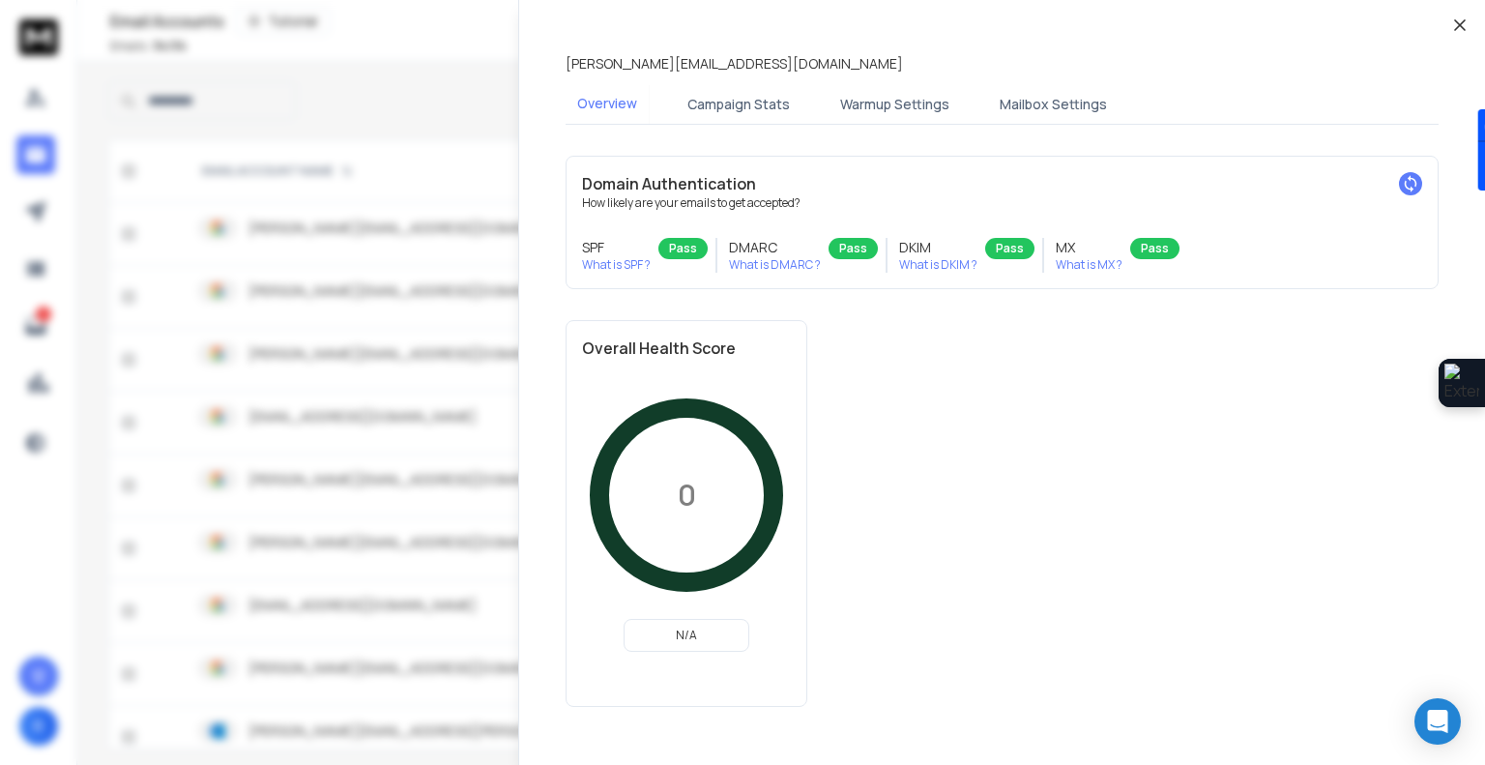
click at [1455, 28] on icon "button" at bounding box center [1460, 25] width 10 height 10
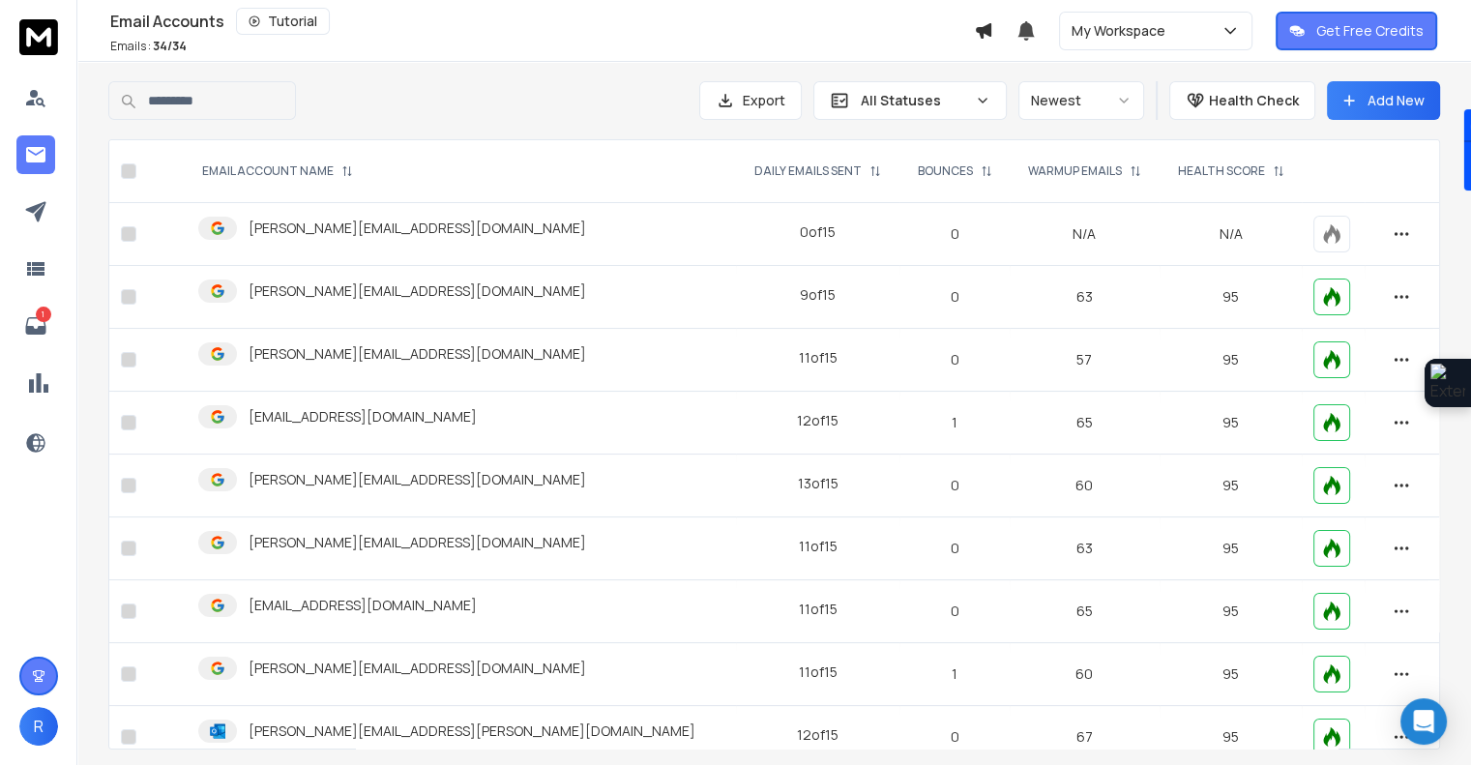
click at [554, 76] on div "Export All Statuses Newest Health Check Add New EMAIL ACCOUNT NAME DAILY EMAILS…" at bounding box center [773, 415] width 1393 height 707
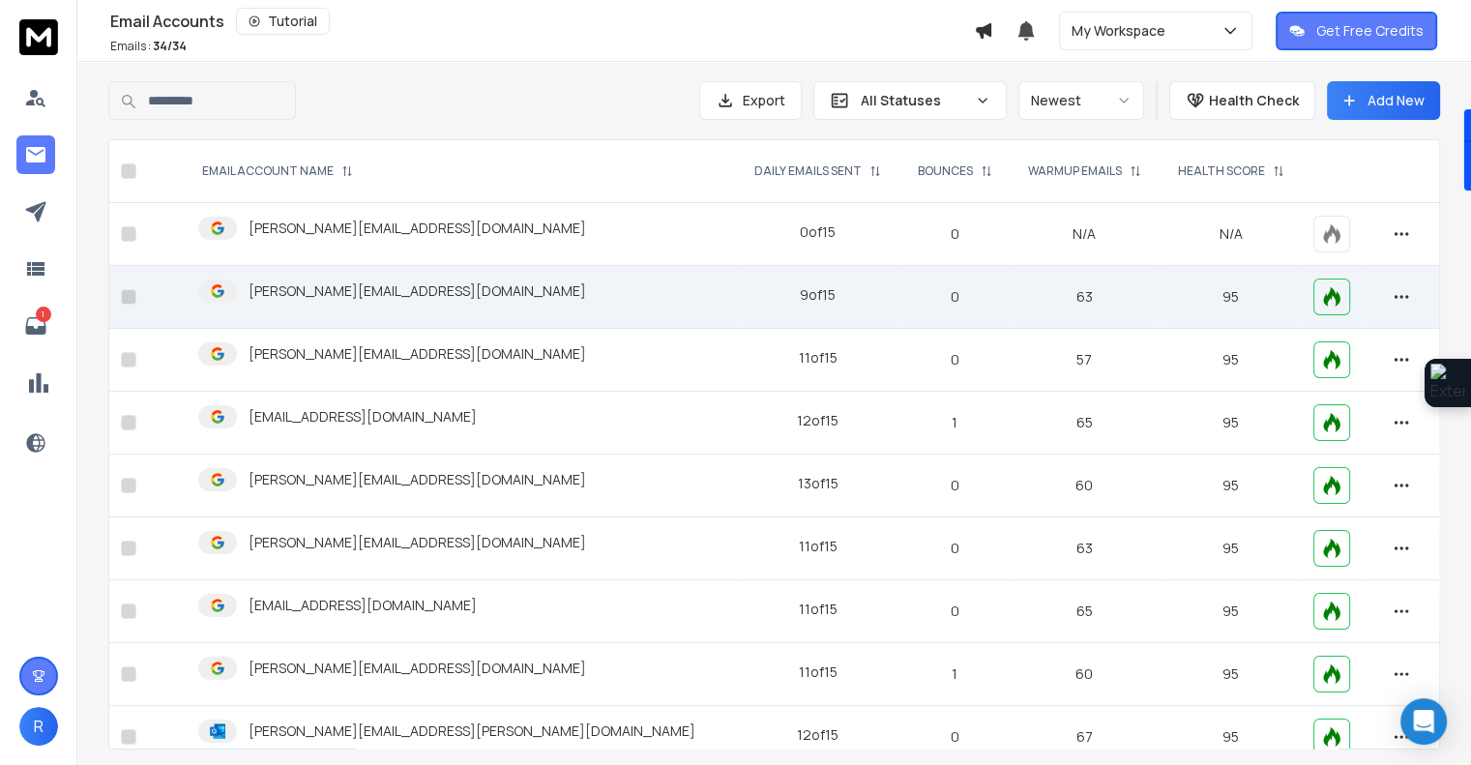
click at [401, 301] on div "[PERSON_NAME][EMAIL_ADDRESS][DOMAIN_NAME]" at bounding box center [392, 290] width 388 height 23
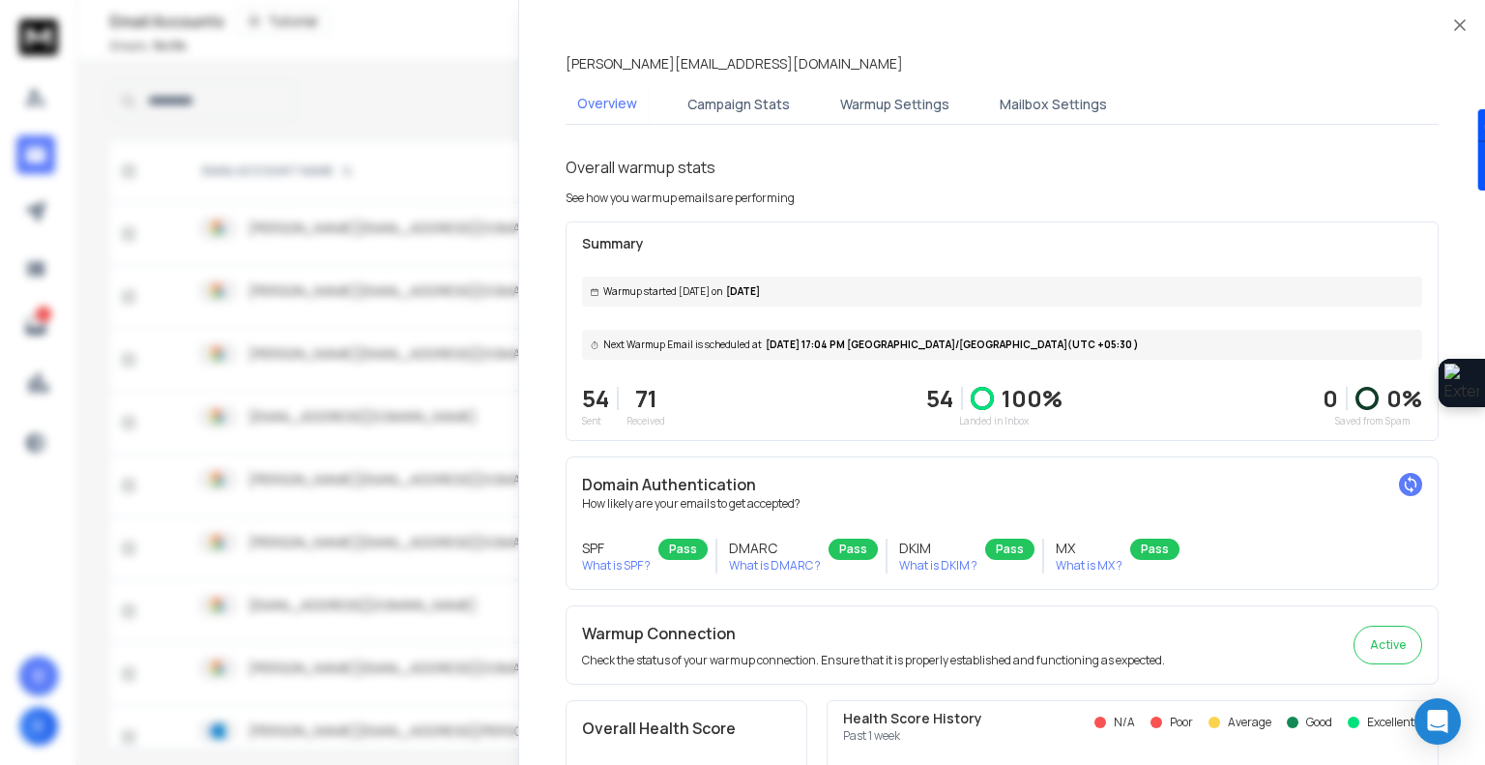
click at [648, 58] on p "[PERSON_NAME][EMAIL_ADDRESS][DOMAIN_NAME]" at bounding box center [734, 63] width 337 height 19
copy p "[PERSON_NAME][EMAIL_ADDRESS][DOMAIN_NAME]"
